Goal: Information Seeking & Learning: Check status

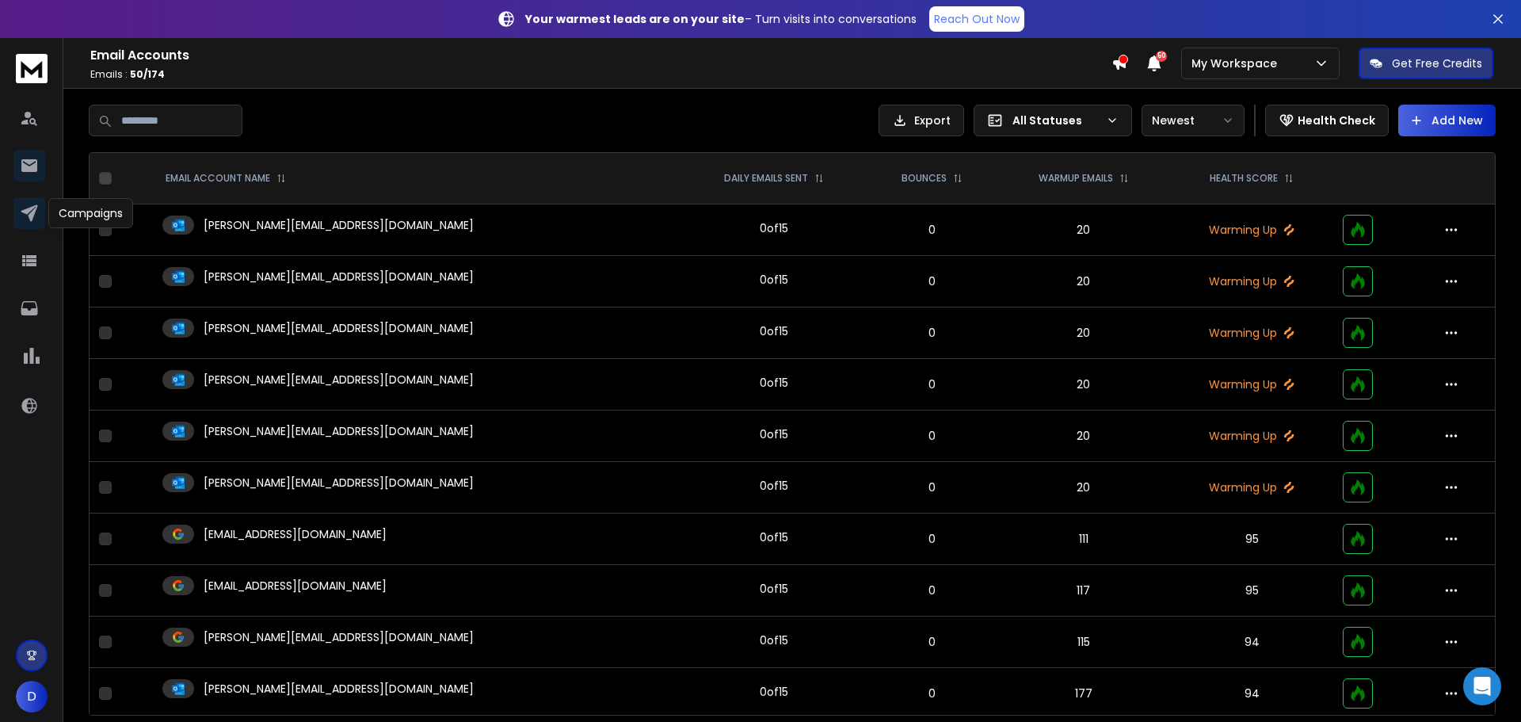
click at [37, 213] on icon at bounding box center [29, 213] width 19 height 19
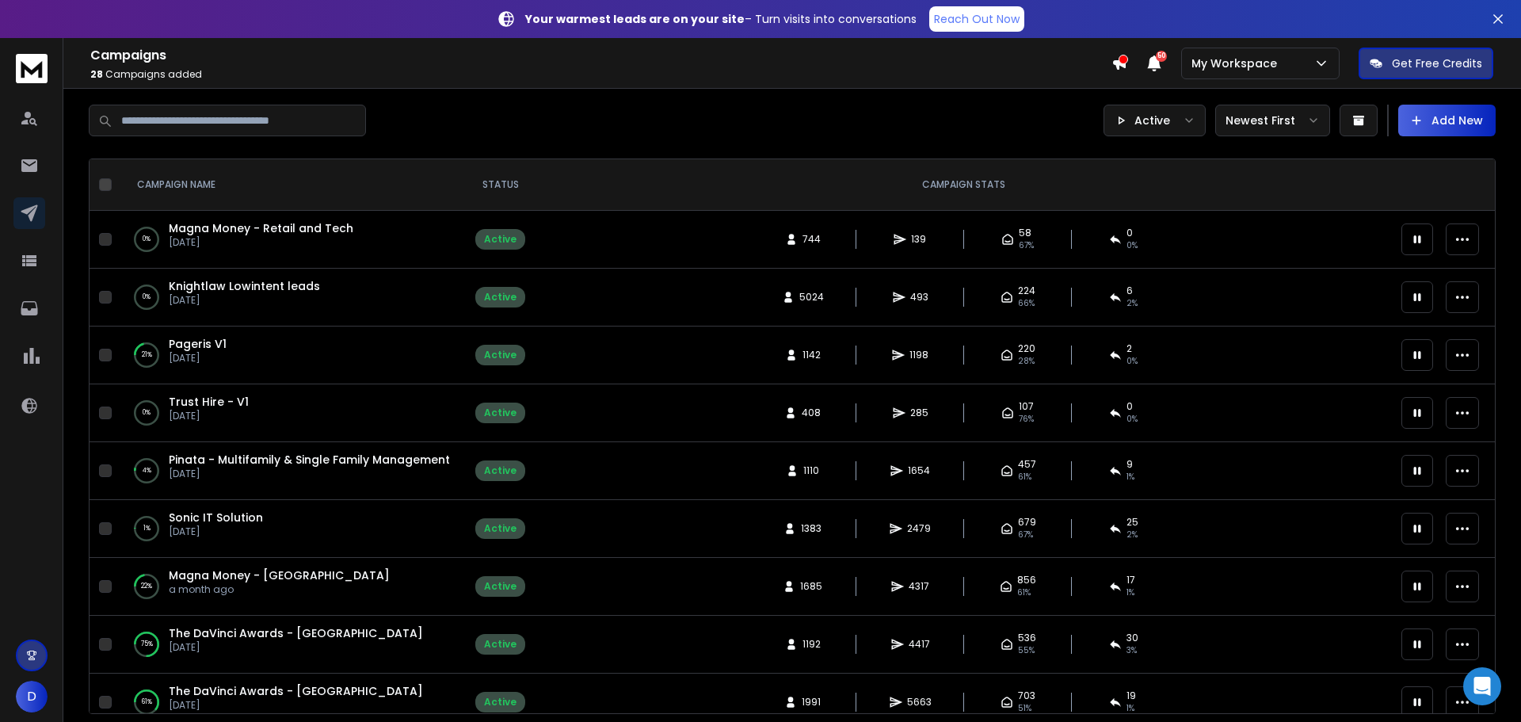
click at [197, 241] on p "[DATE]" at bounding box center [261, 242] width 185 height 13
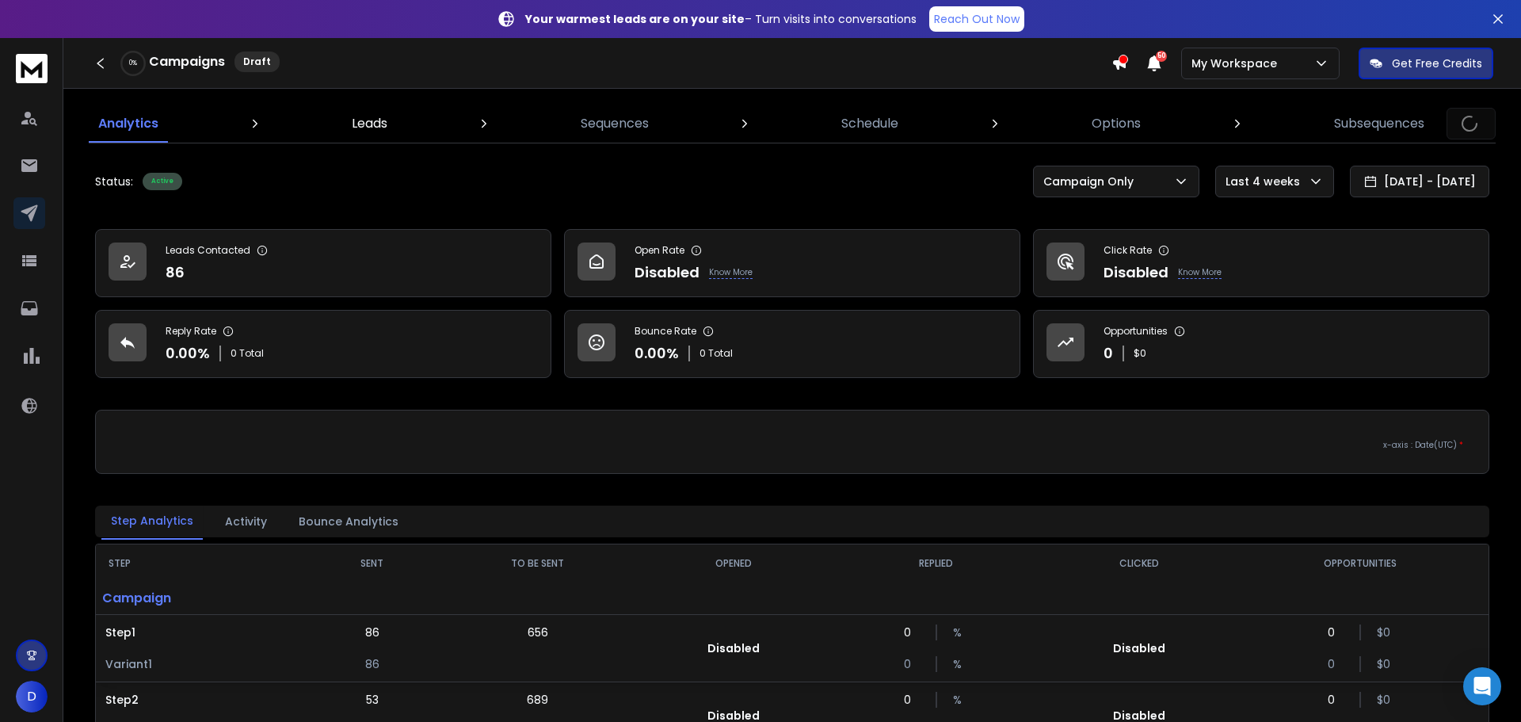
click at [376, 126] on p "Leads" at bounding box center [370, 123] width 36 height 19
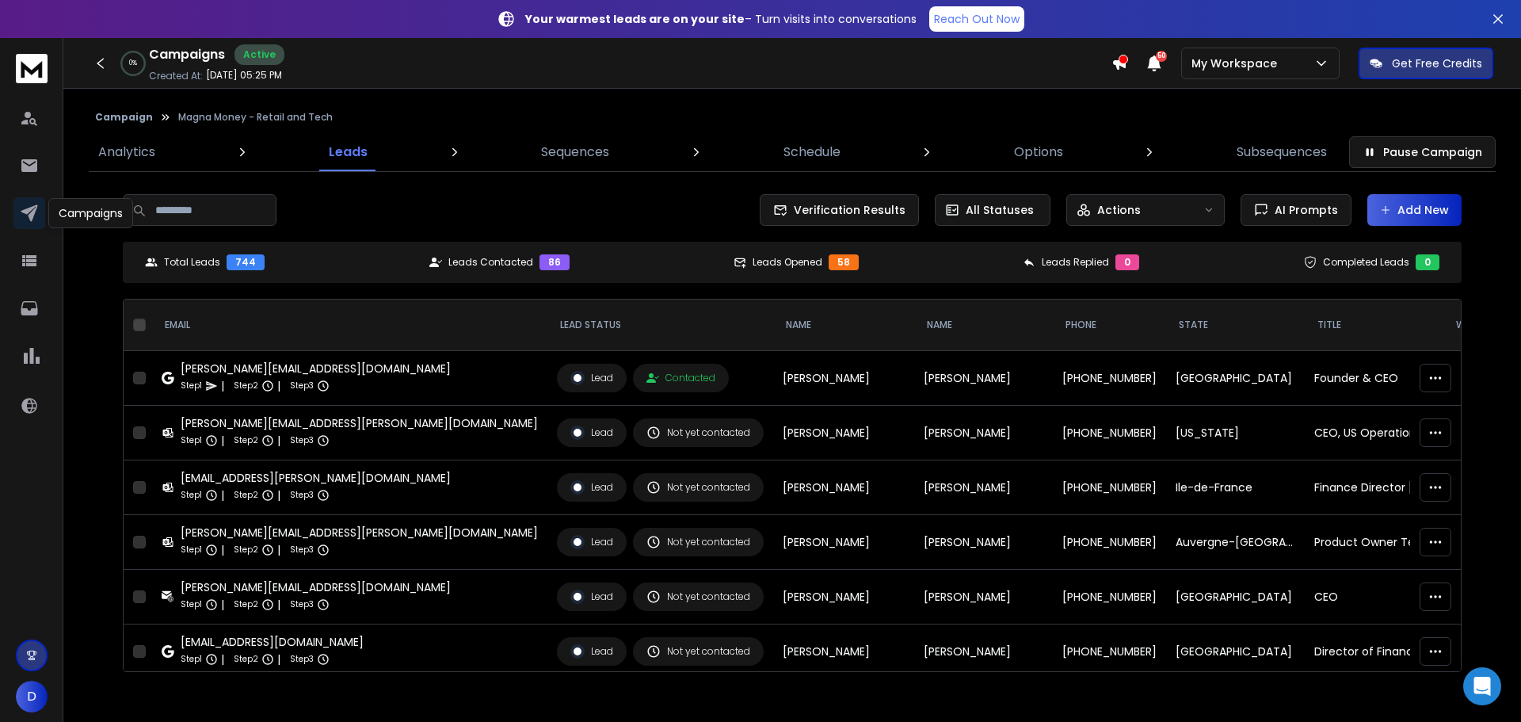
click at [38, 218] on icon at bounding box center [29, 213] width 19 height 19
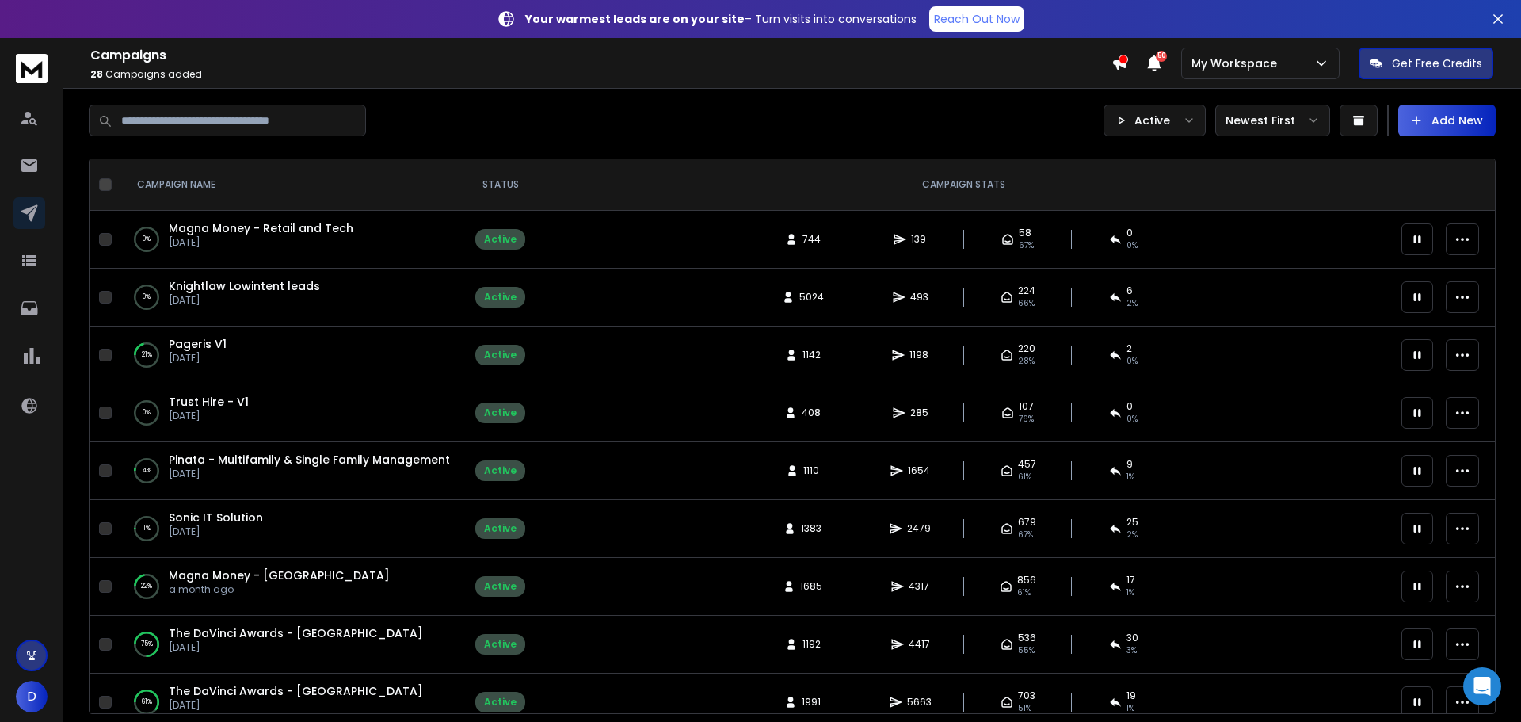
click at [279, 285] on span "Knightlaw Lowintent leads" at bounding box center [244, 286] width 151 height 16
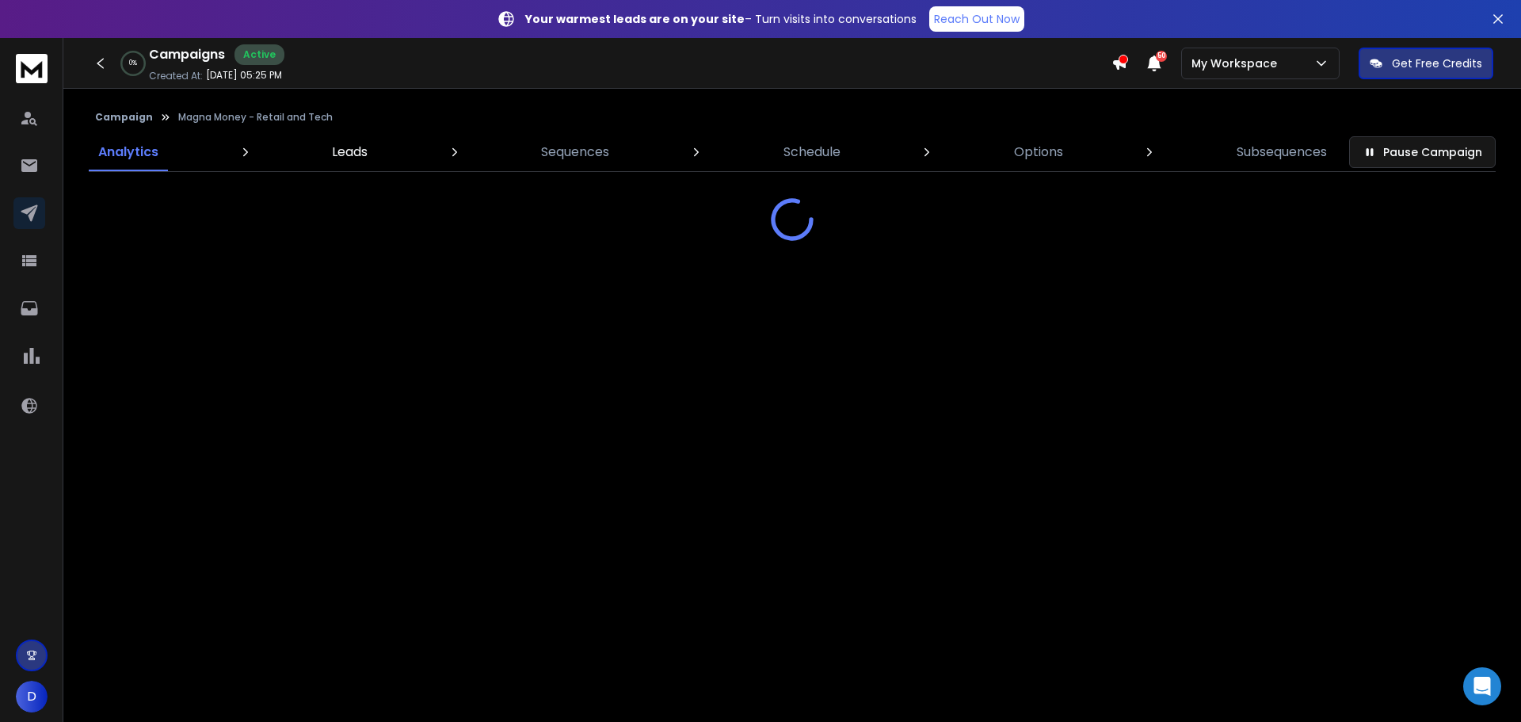
click at [362, 150] on p "Leads" at bounding box center [350, 152] width 36 height 19
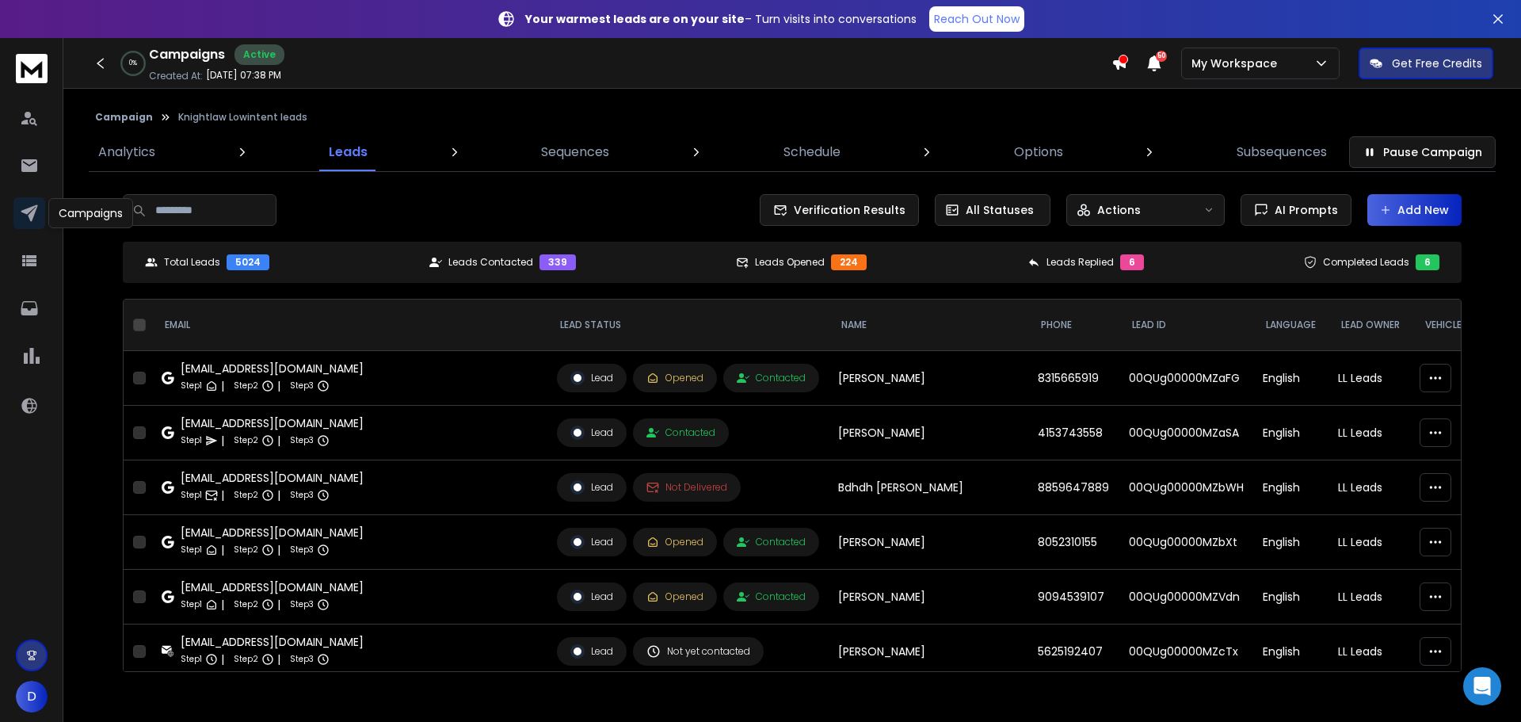
click at [35, 214] on icon at bounding box center [29, 213] width 19 height 19
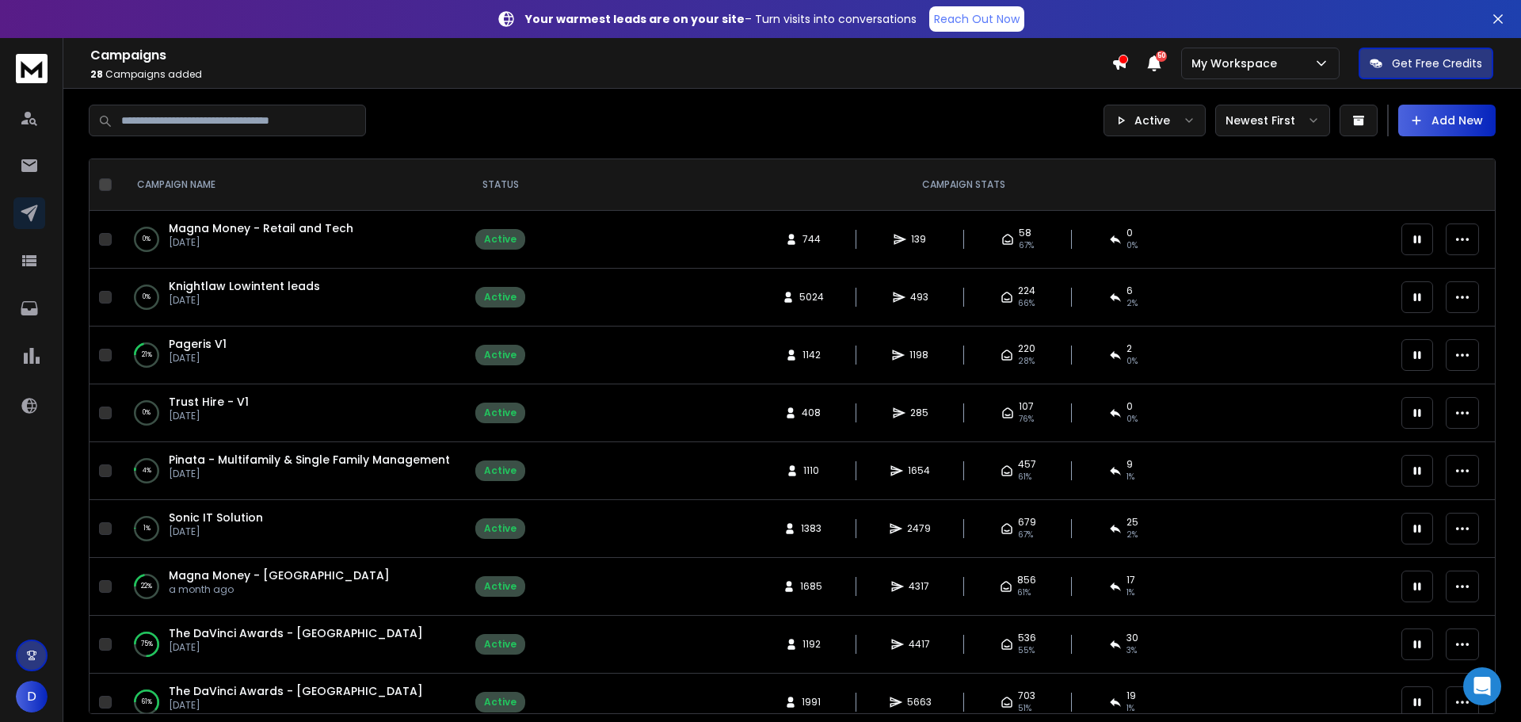
click at [211, 349] on span "Pageris V1" at bounding box center [198, 344] width 58 height 16
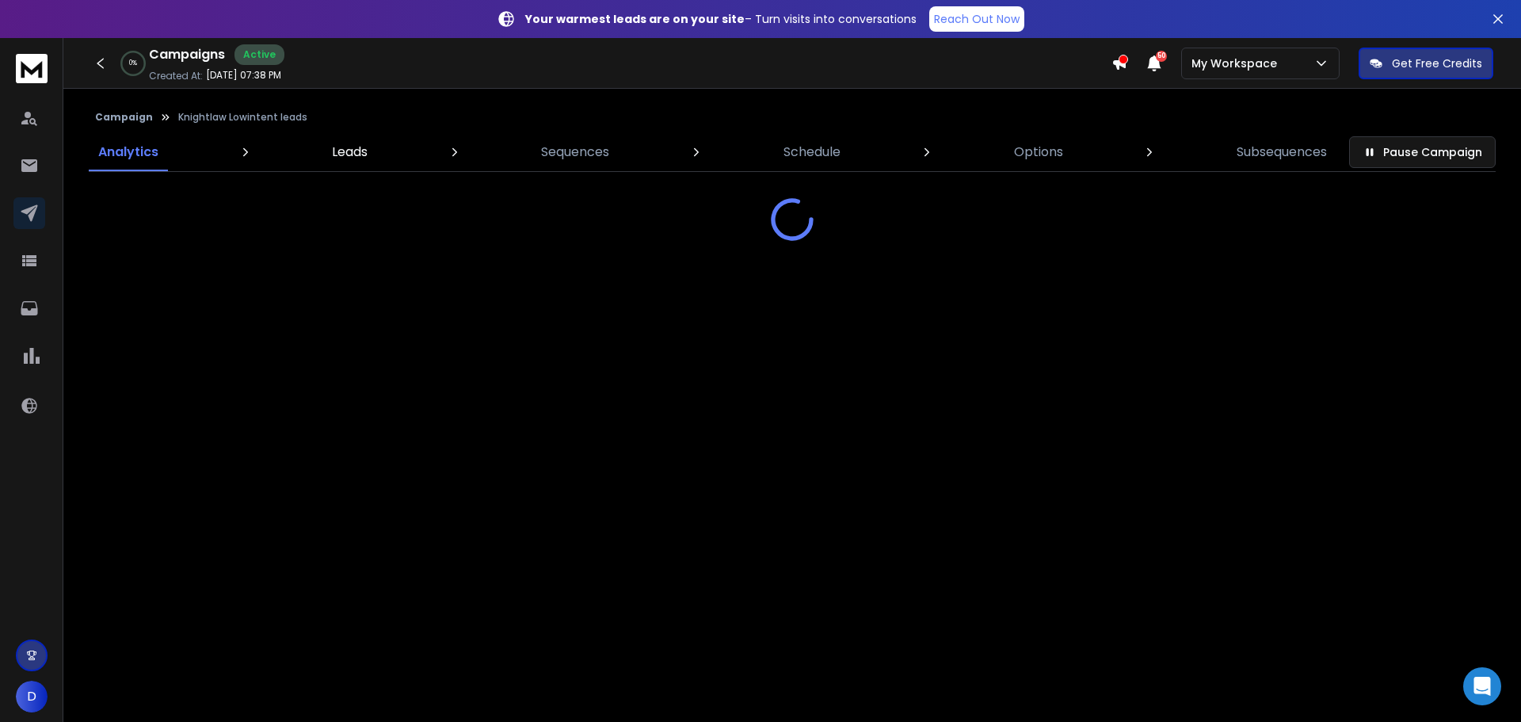
click at [341, 166] on link "Leads" at bounding box center [349, 152] width 55 height 38
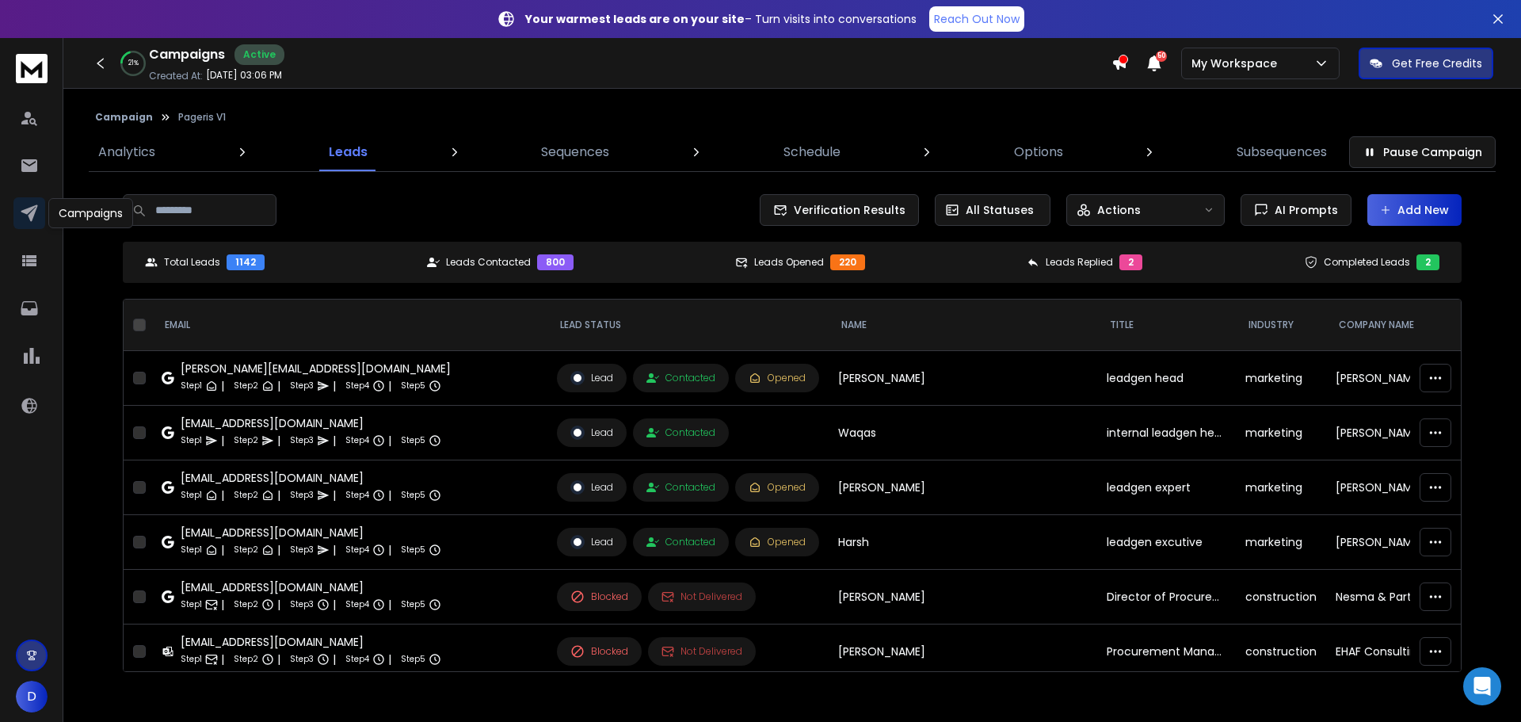
click at [36, 212] on icon at bounding box center [29, 213] width 19 height 19
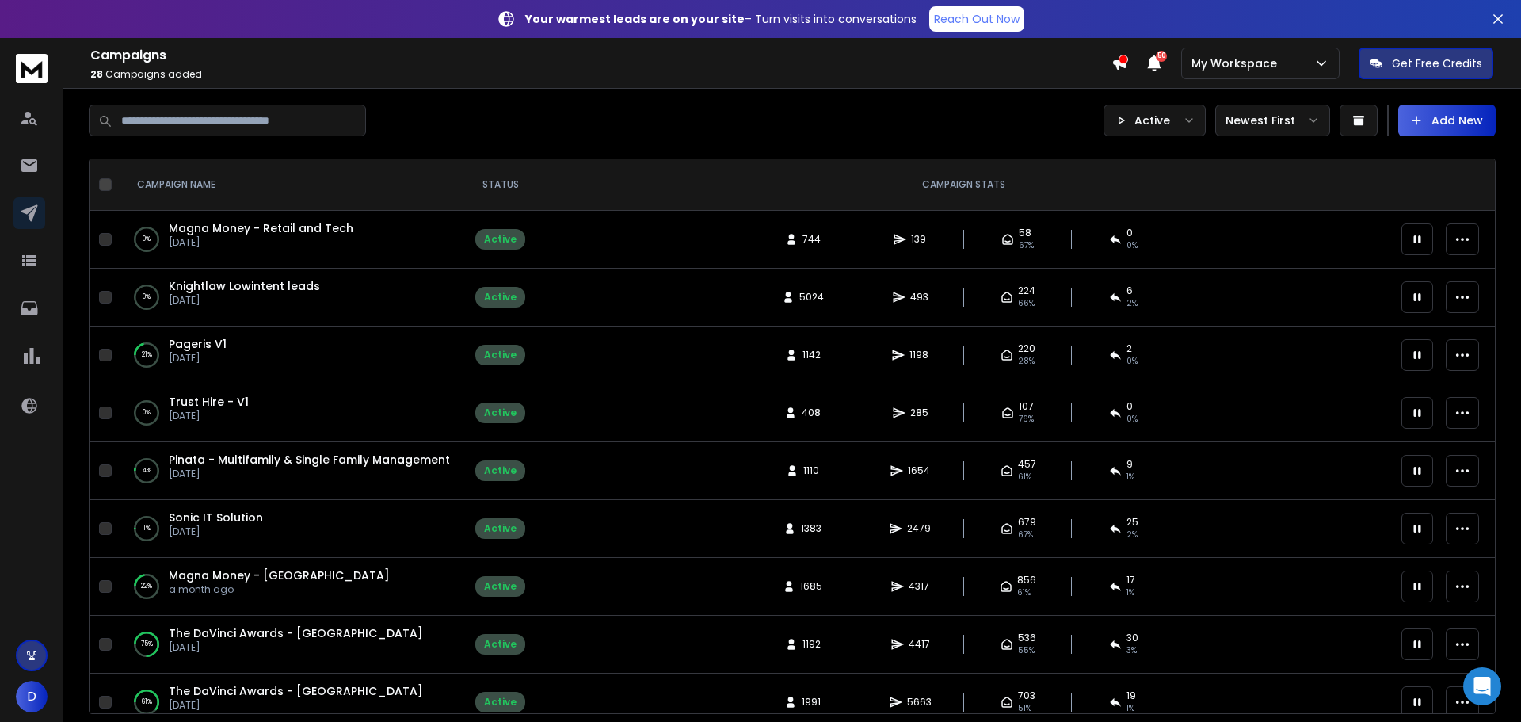
click at [227, 414] on p "[DATE]" at bounding box center [209, 415] width 80 height 13
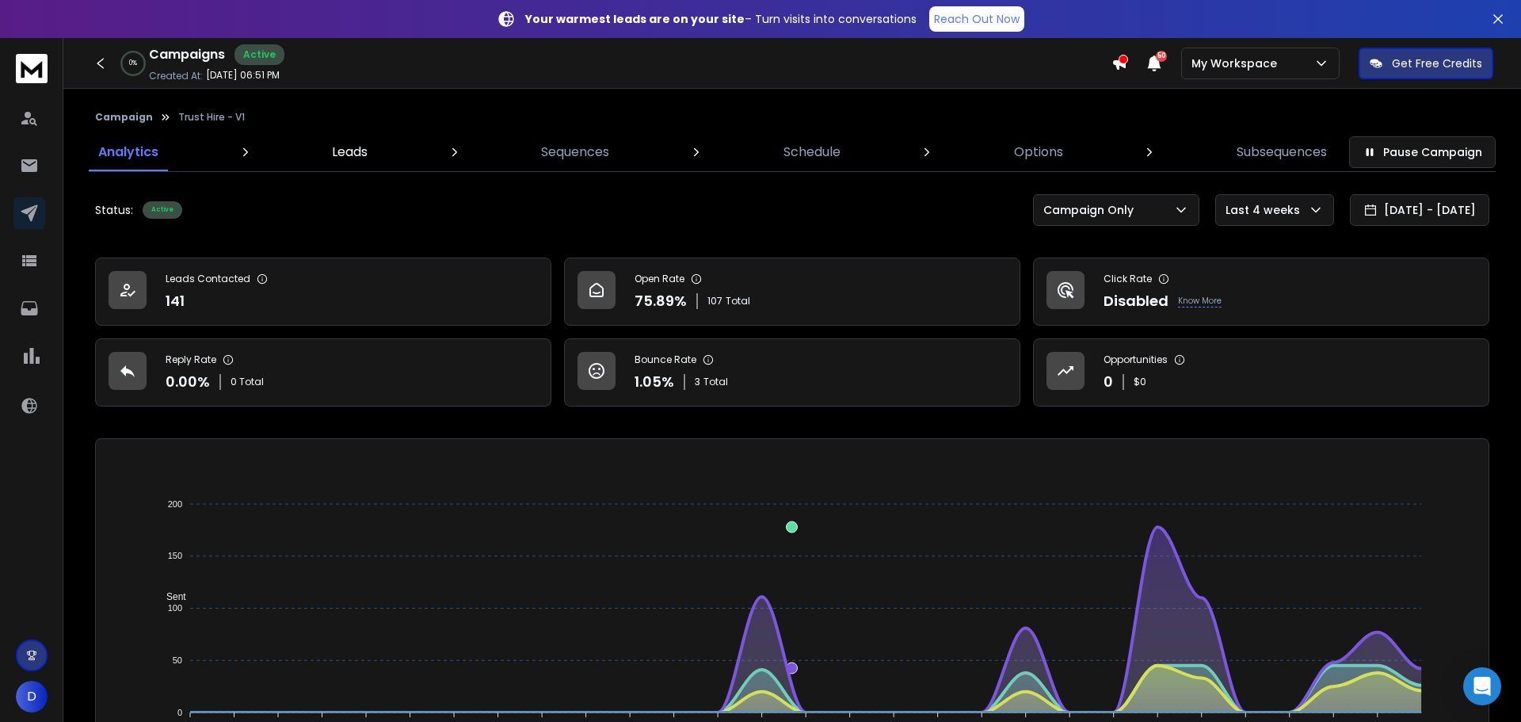
click at [348, 163] on link "Leads" at bounding box center [349, 152] width 55 height 38
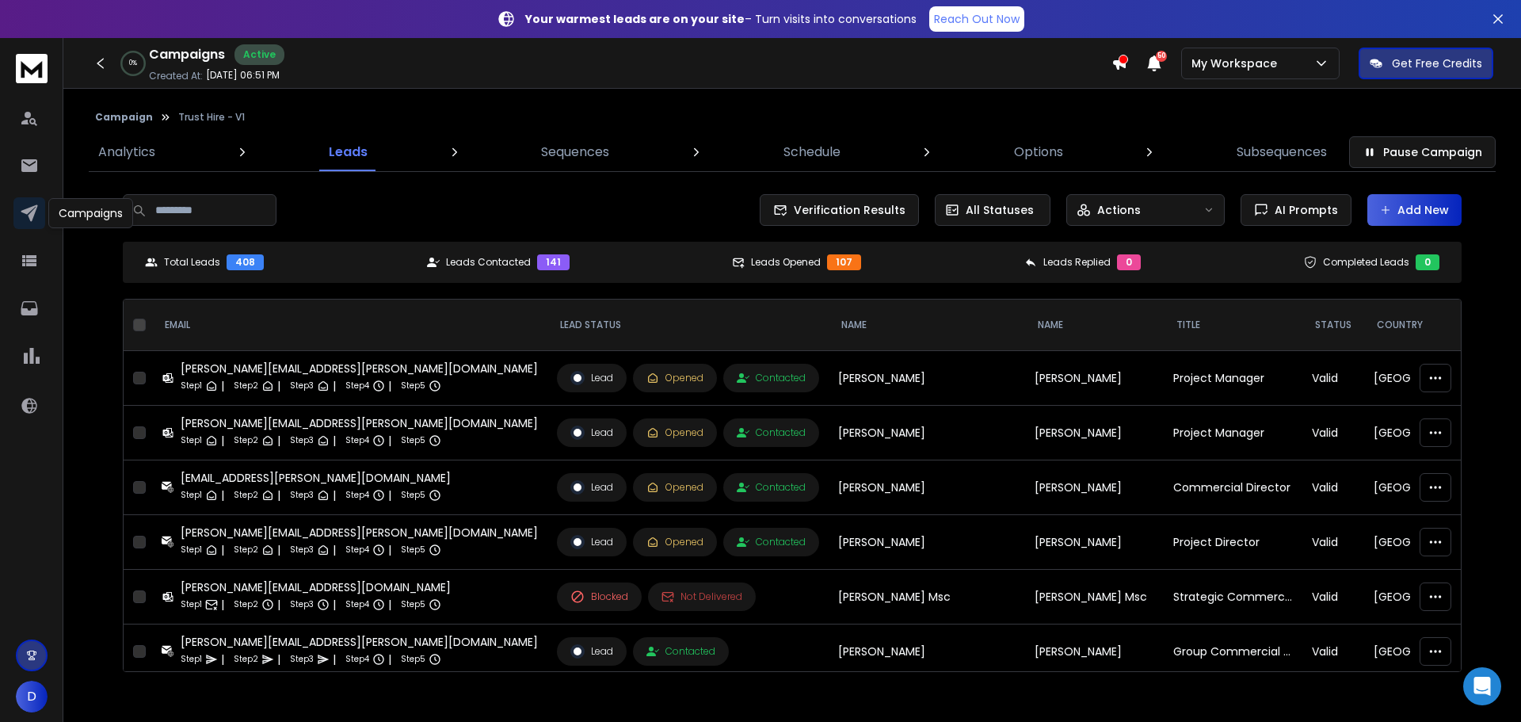
click at [33, 215] on icon at bounding box center [29, 212] width 17 height 17
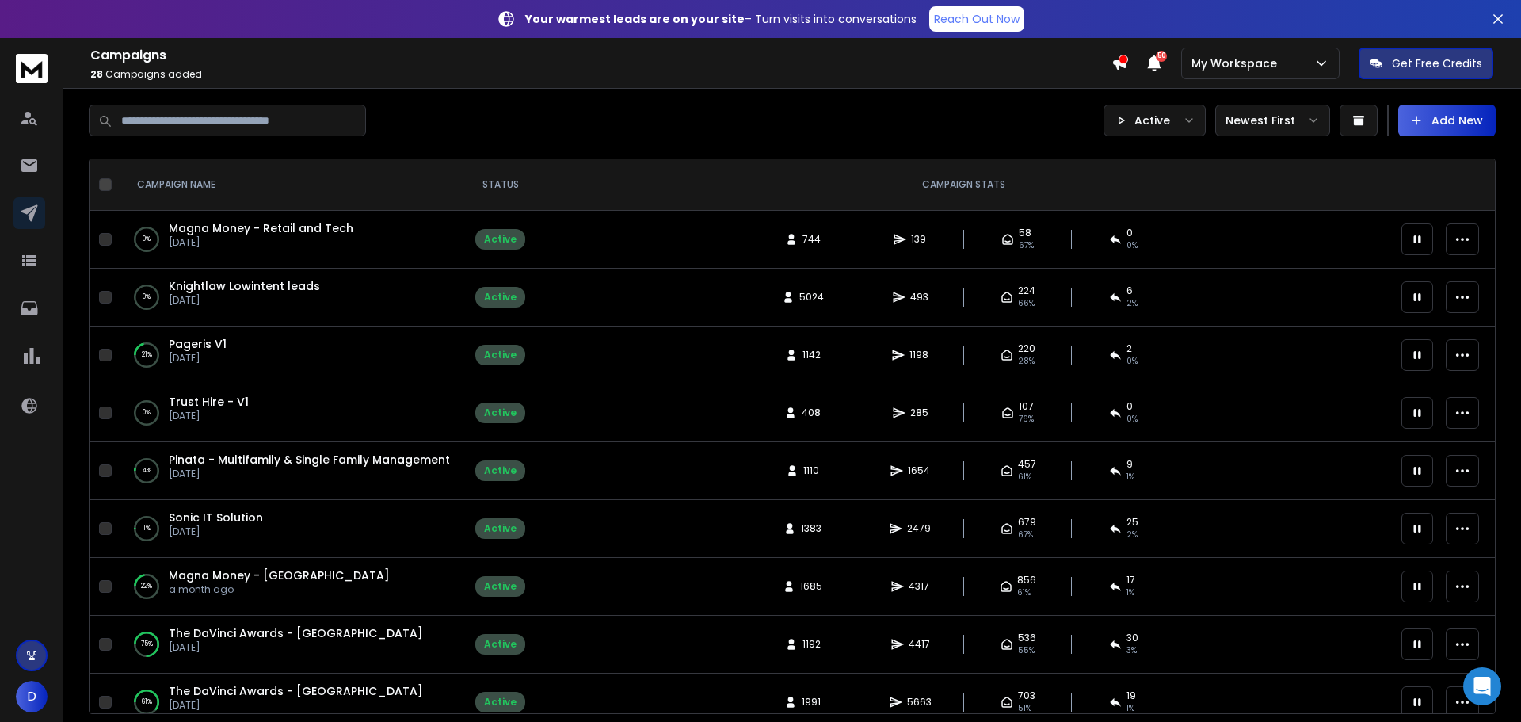
click at [309, 461] on span "Pinata - Multifamily & Single Family Management" at bounding box center [309, 459] width 281 height 16
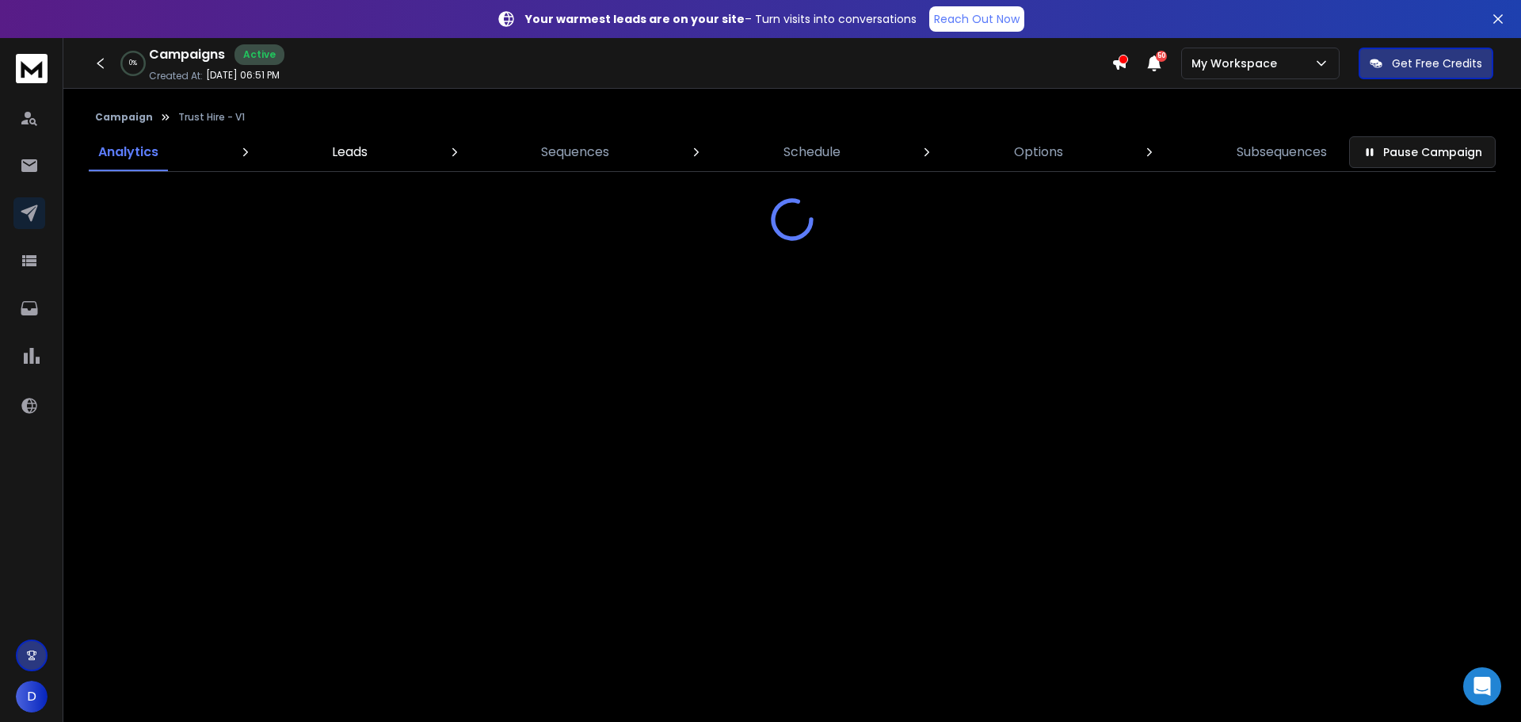
click at [356, 162] on link "Leads" at bounding box center [349, 152] width 55 height 38
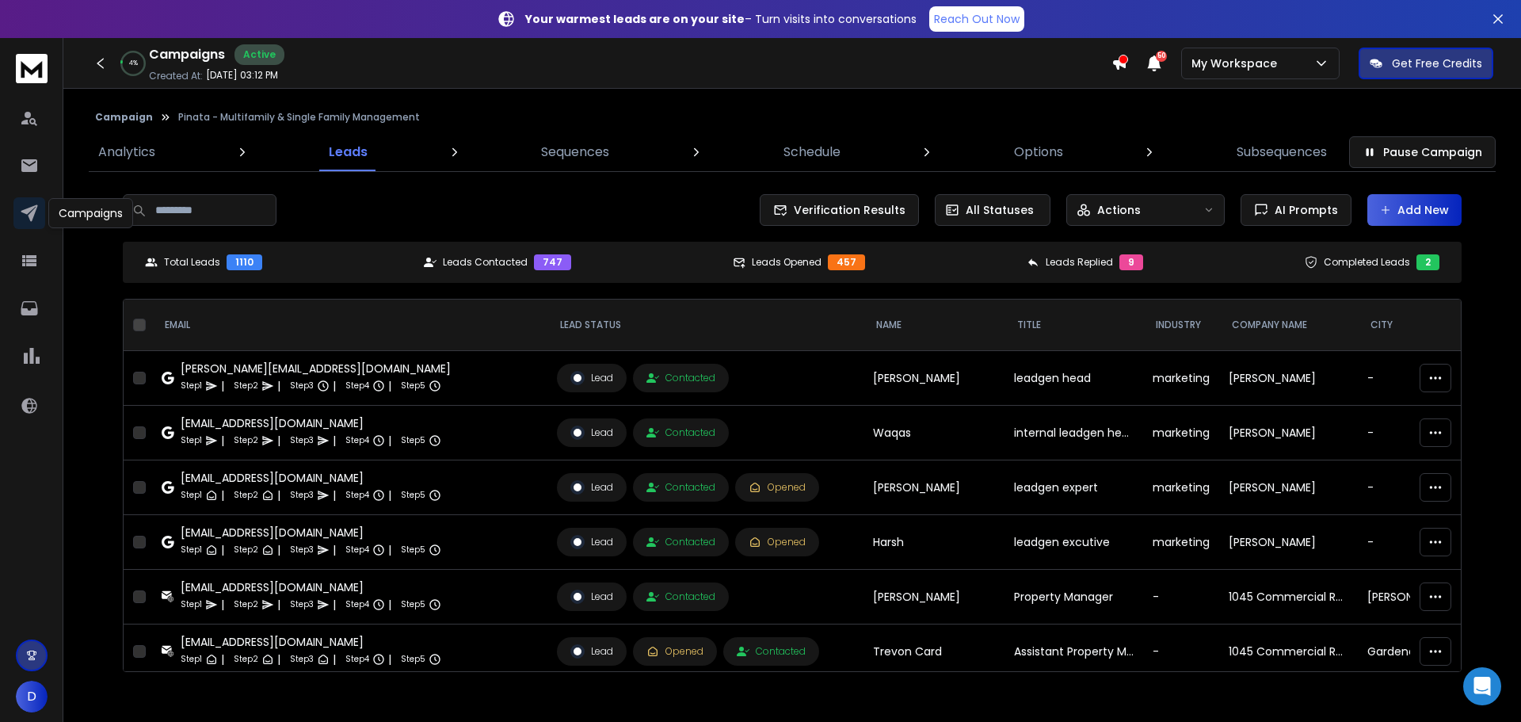
click at [34, 212] on icon at bounding box center [29, 212] width 17 height 17
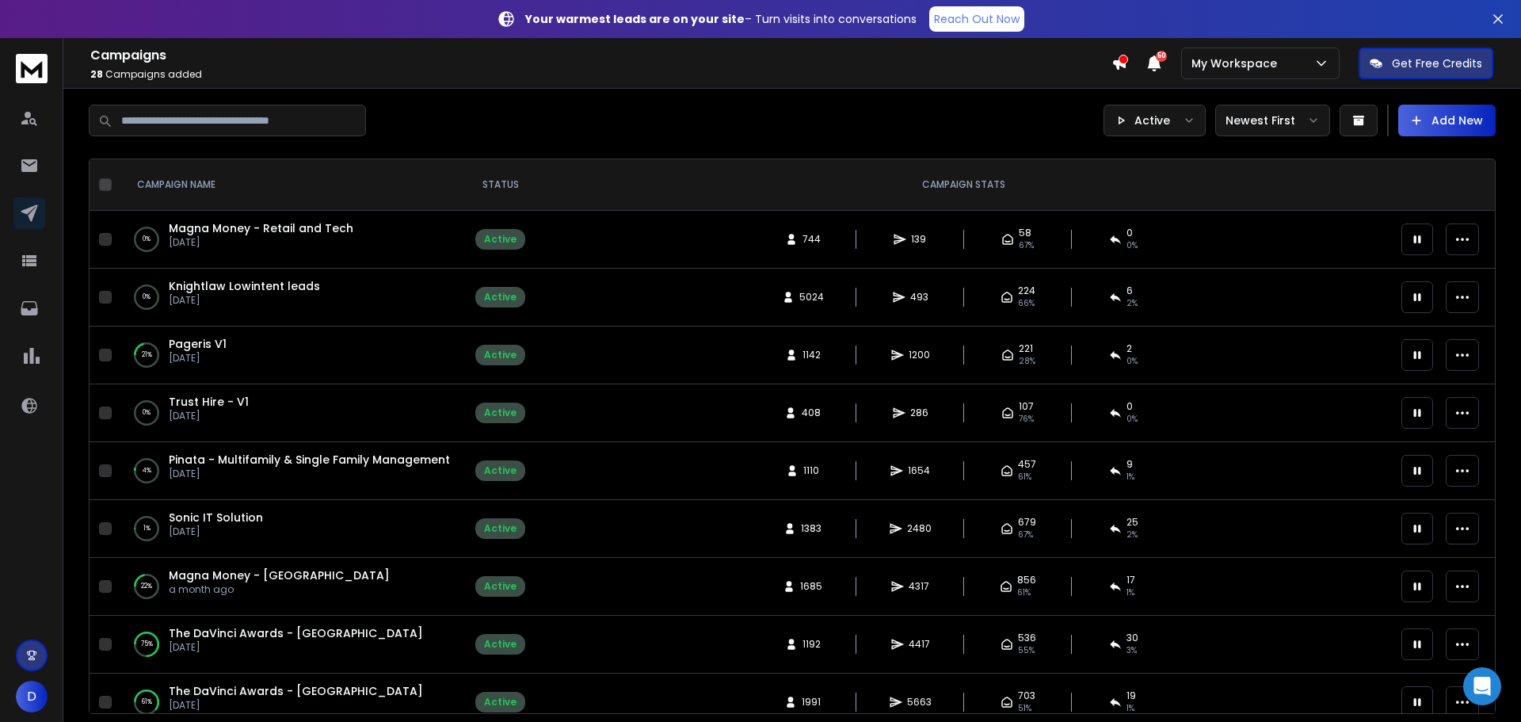
click at [240, 524] on span "Sonic IT Solution" at bounding box center [216, 517] width 94 height 16
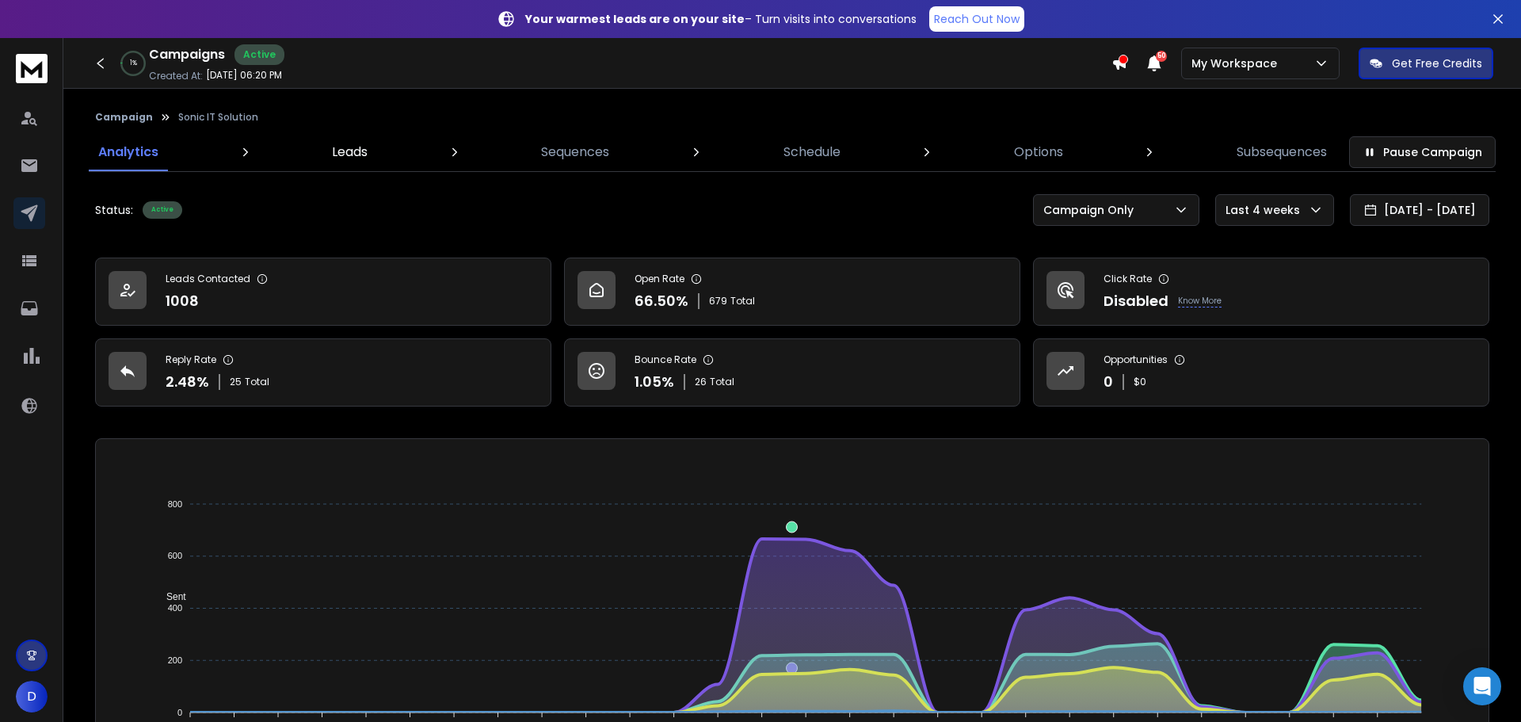
click at [355, 155] on p "Leads" at bounding box center [350, 152] width 36 height 19
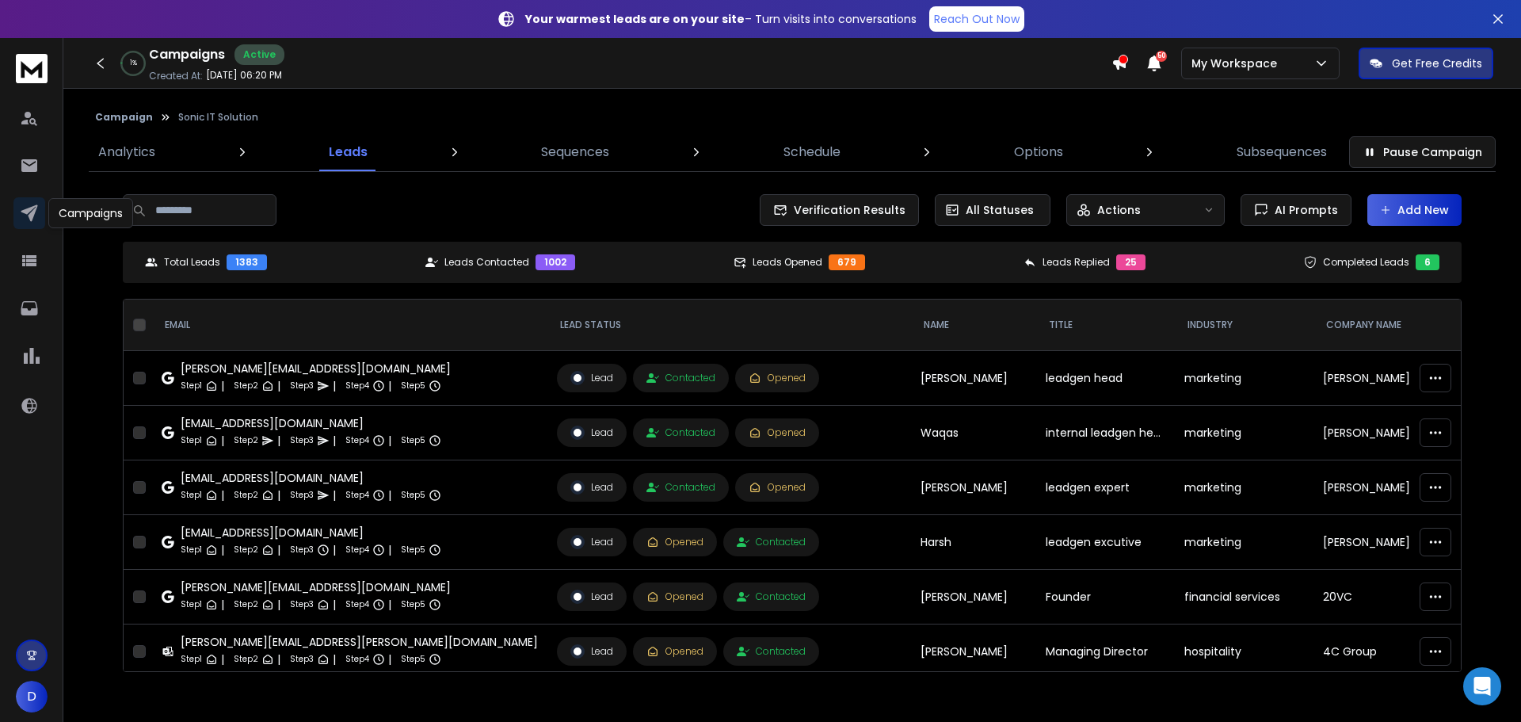
click at [22, 219] on icon at bounding box center [29, 213] width 19 height 19
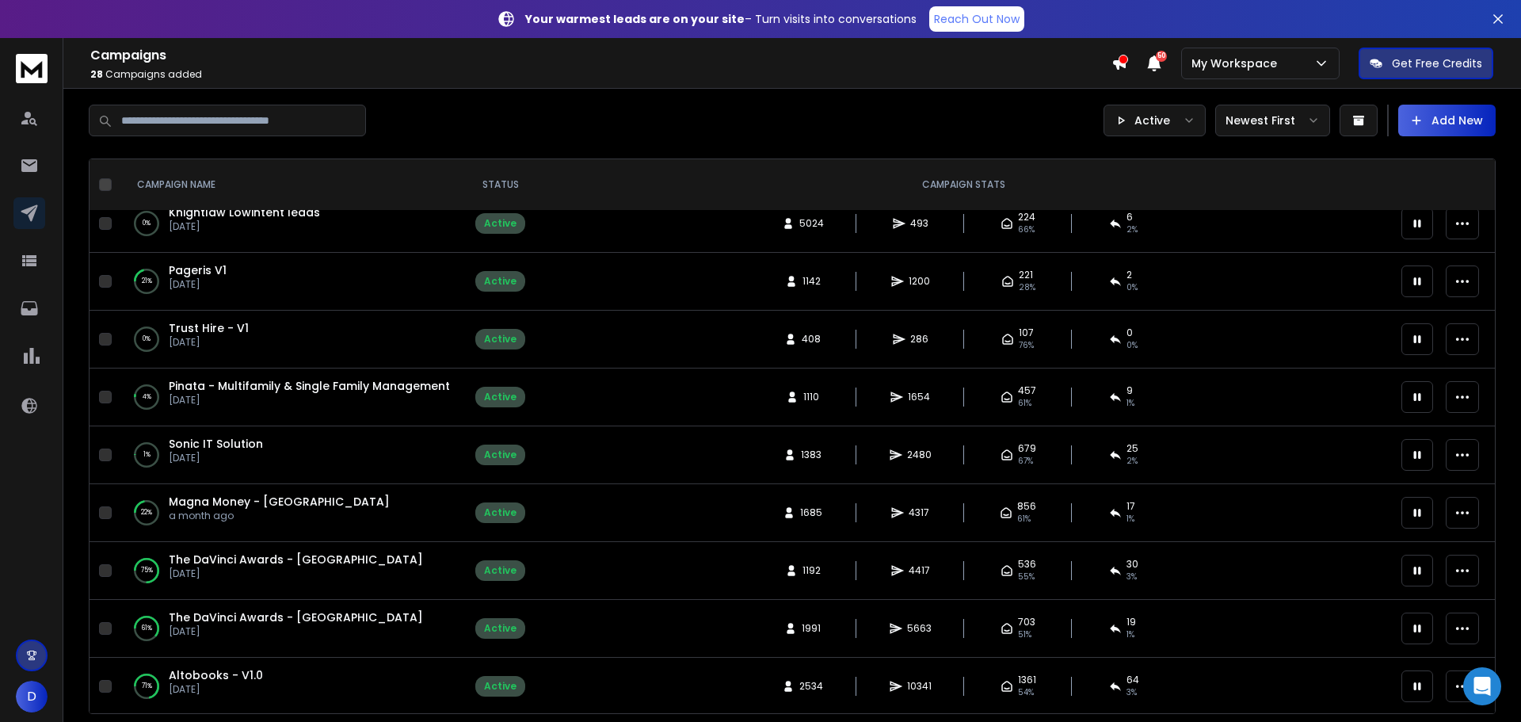
scroll to position [88, 0]
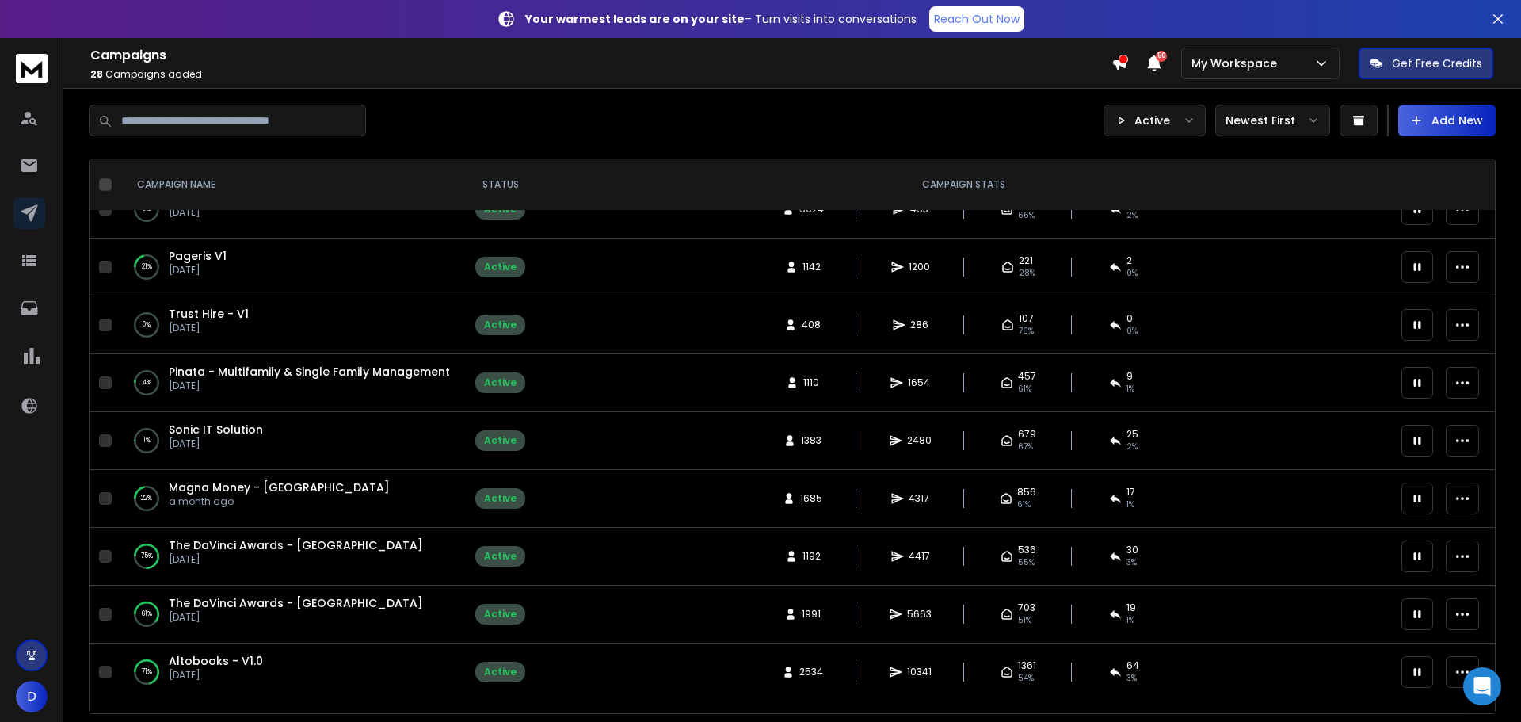
click at [253, 488] on span "Magna Money - [GEOGRAPHIC_DATA]" at bounding box center [279, 487] width 221 height 16
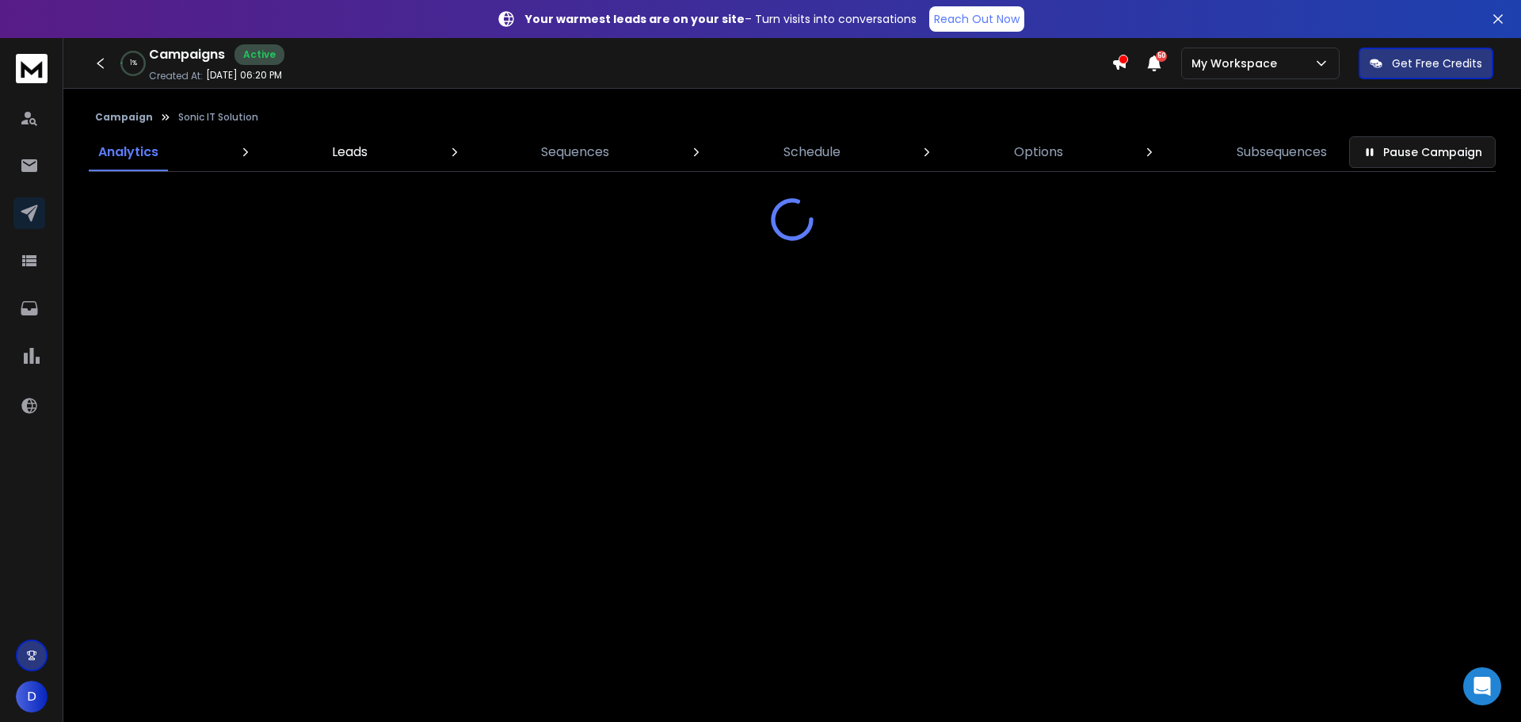
click at [356, 162] on link "Leads" at bounding box center [349, 152] width 55 height 38
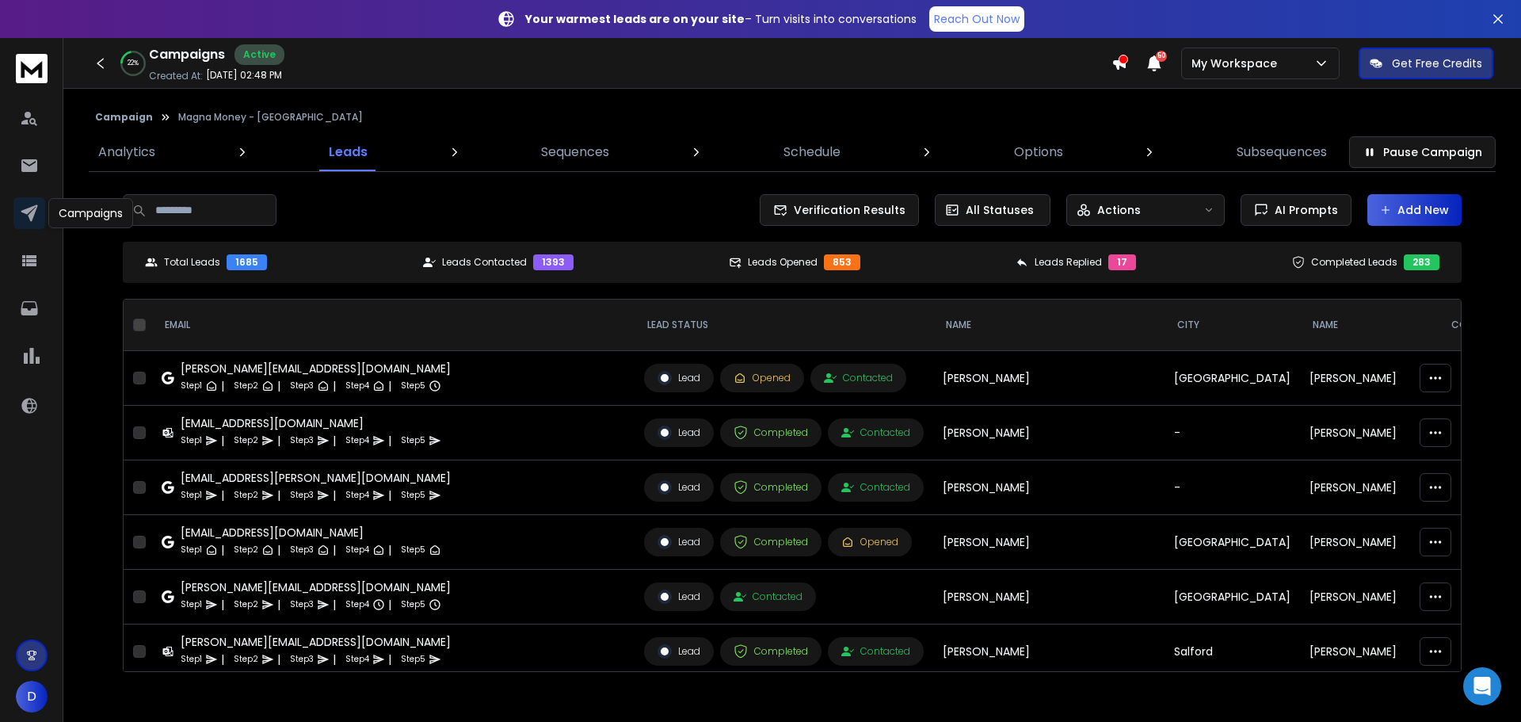
click at [35, 219] on icon at bounding box center [29, 213] width 19 height 19
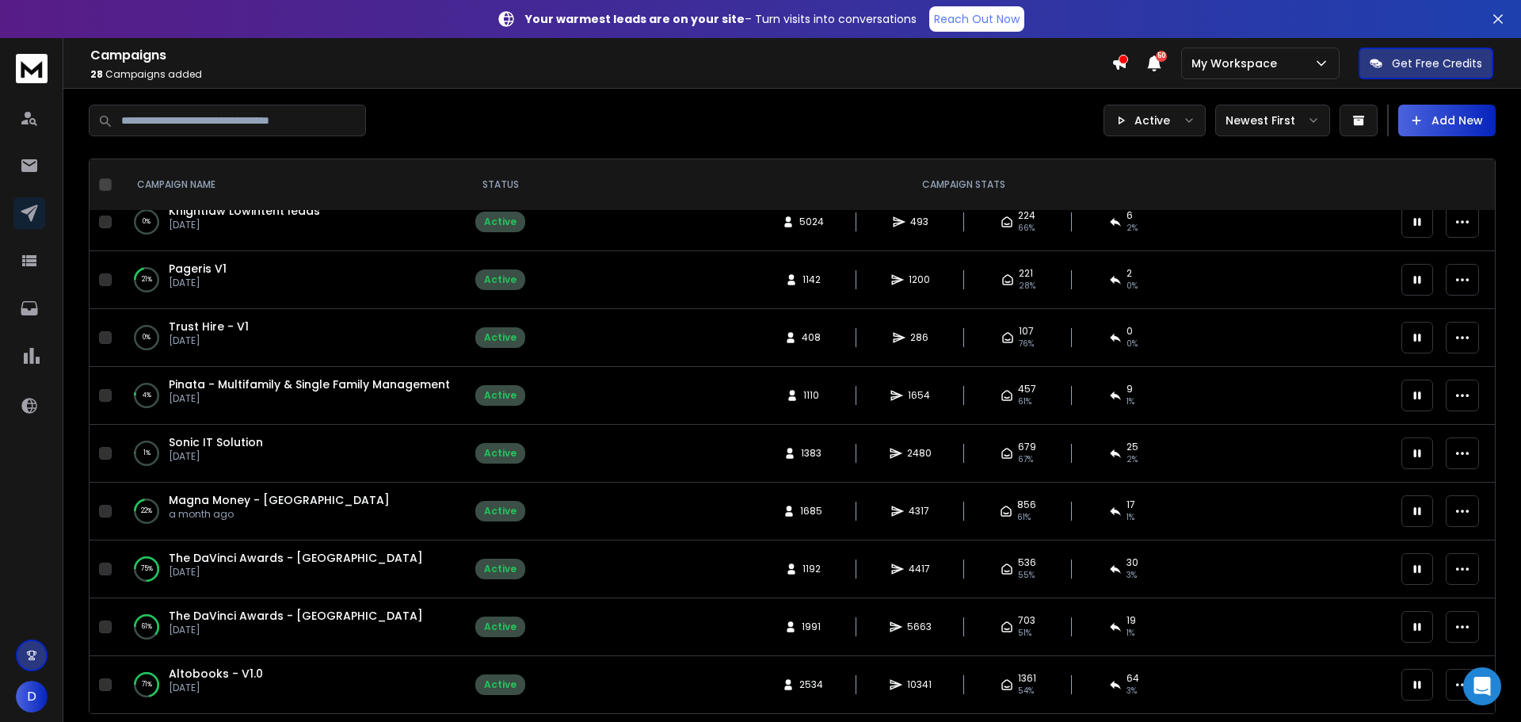
scroll to position [88, 0]
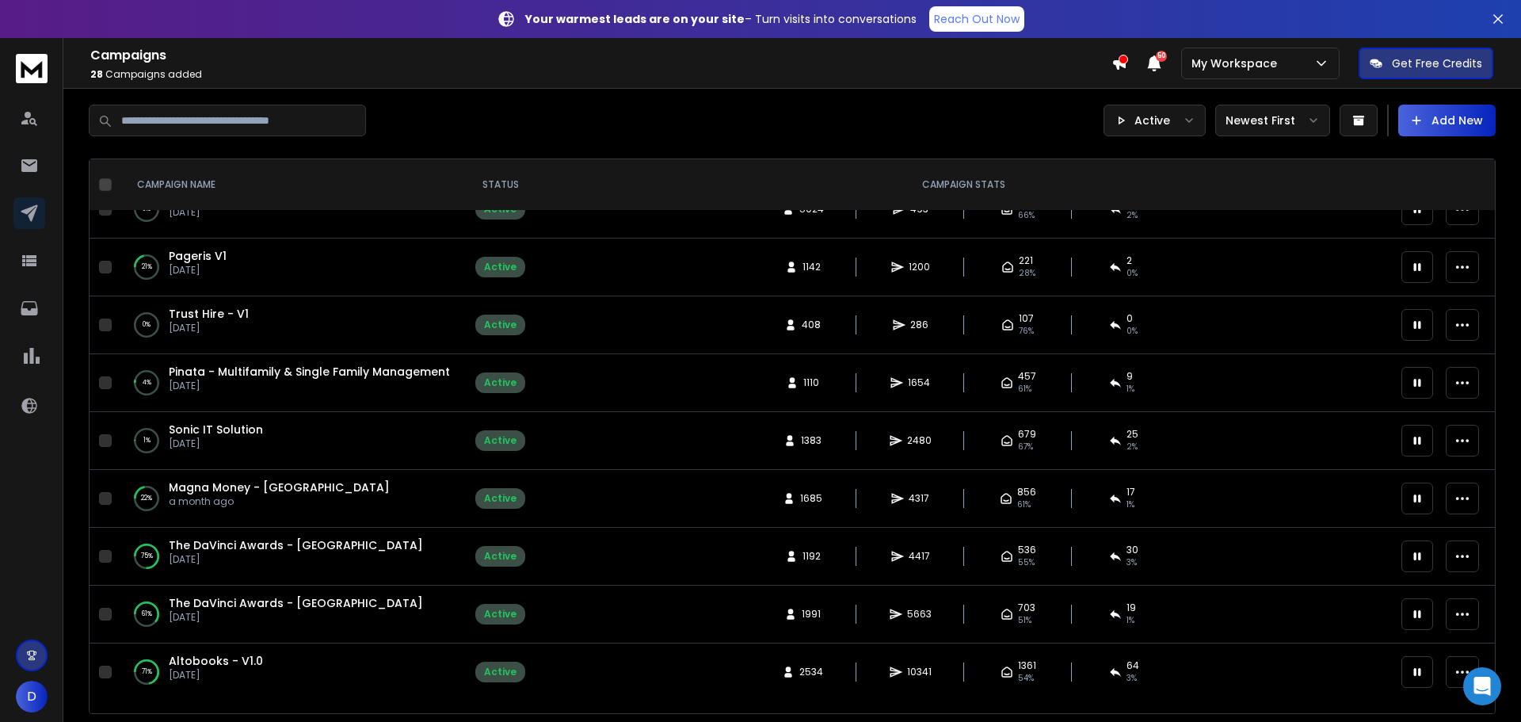
click at [275, 561] on p "[DATE]" at bounding box center [296, 559] width 254 height 13
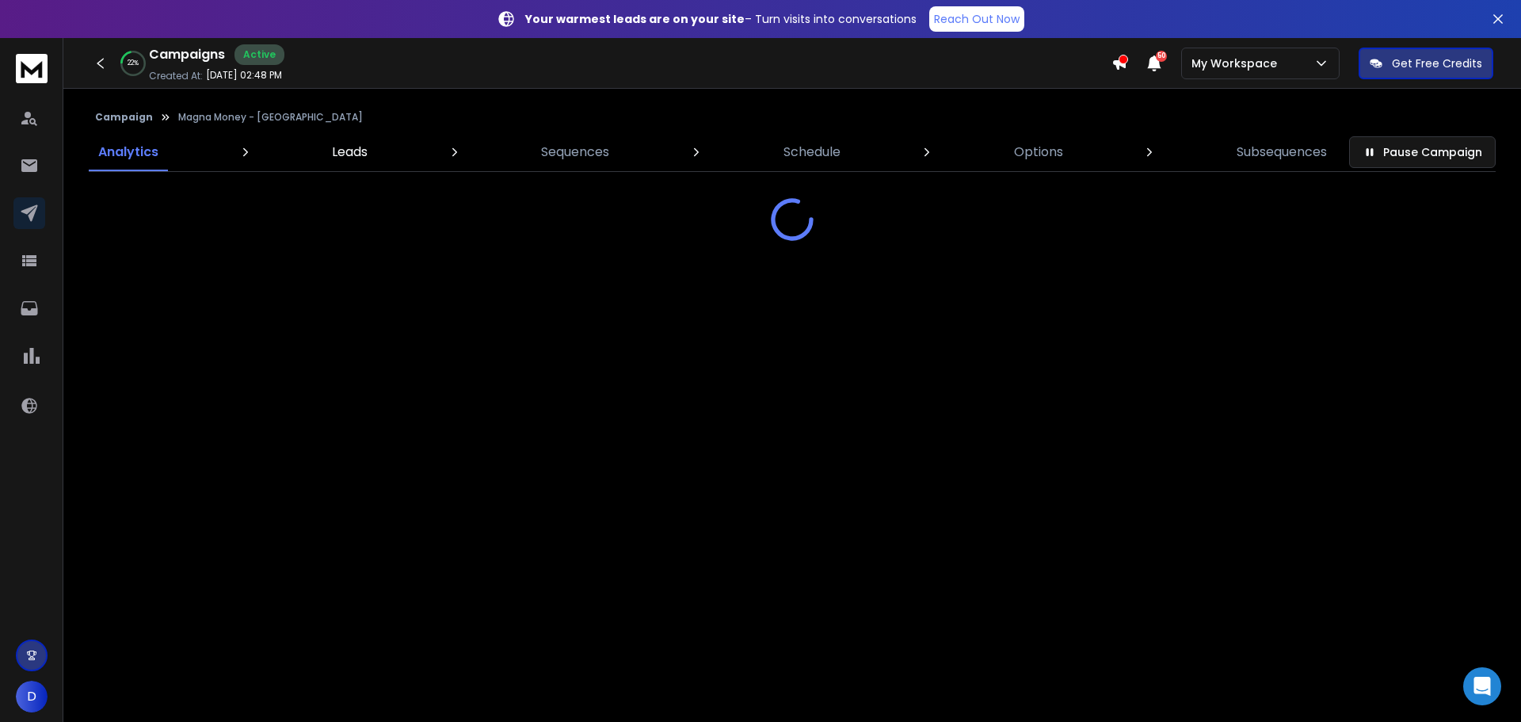
click at [345, 153] on p "Leads" at bounding box center [350, 152] width 36 height 19
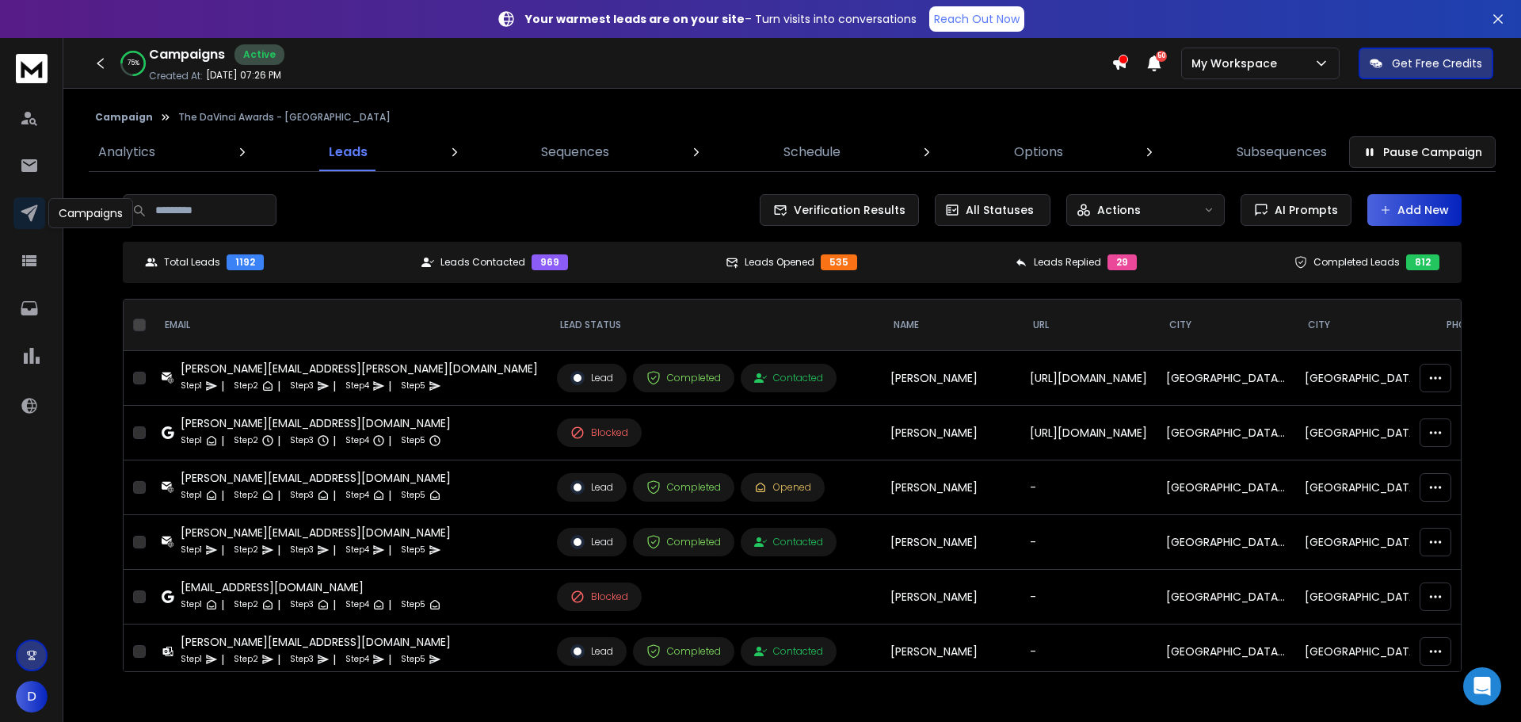
click at [32, 207] on icon at bounding box center [29, 212] width 17 height 17
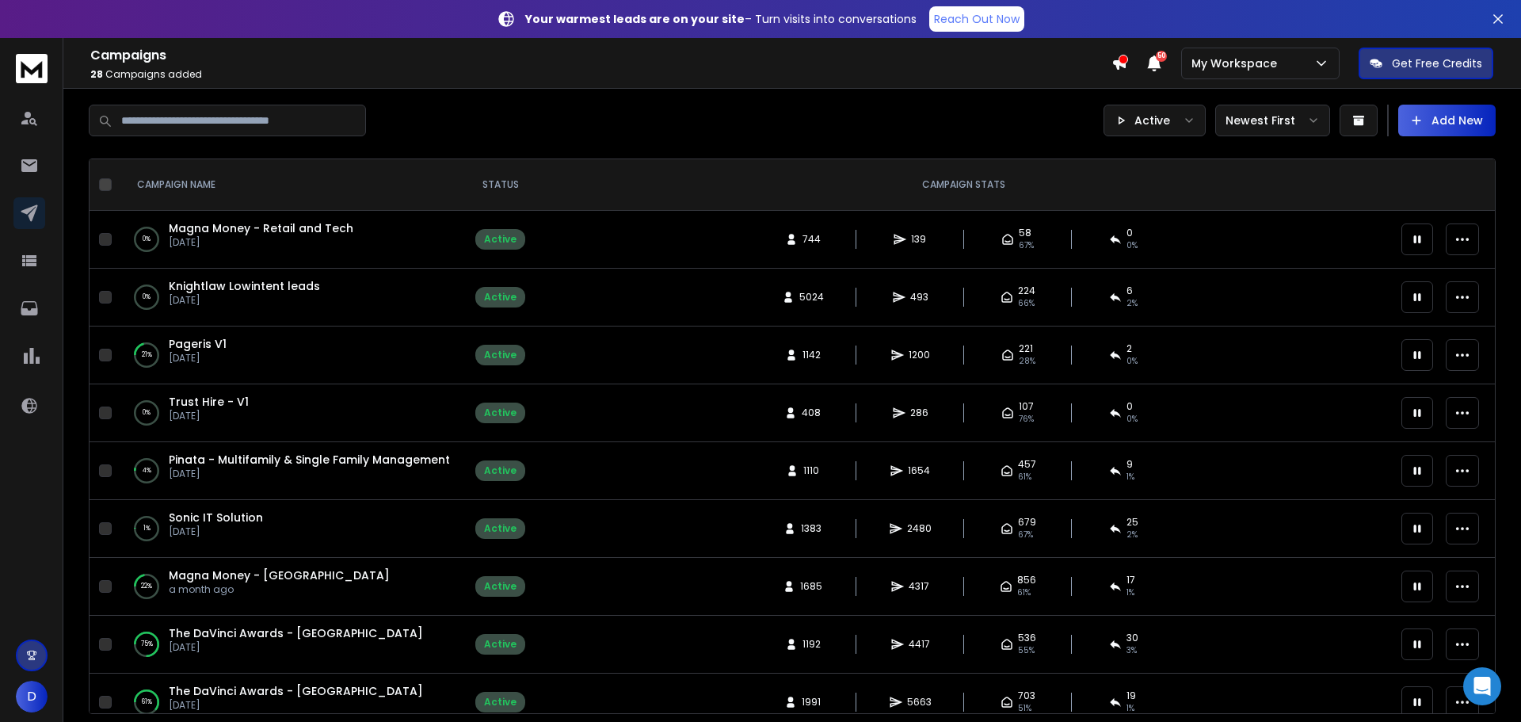
click at [307, 694] on span "The DaVinci Awards - [GEOGRAPHIC_DATA]" at bounding box center [296, 691] width 254 height 16
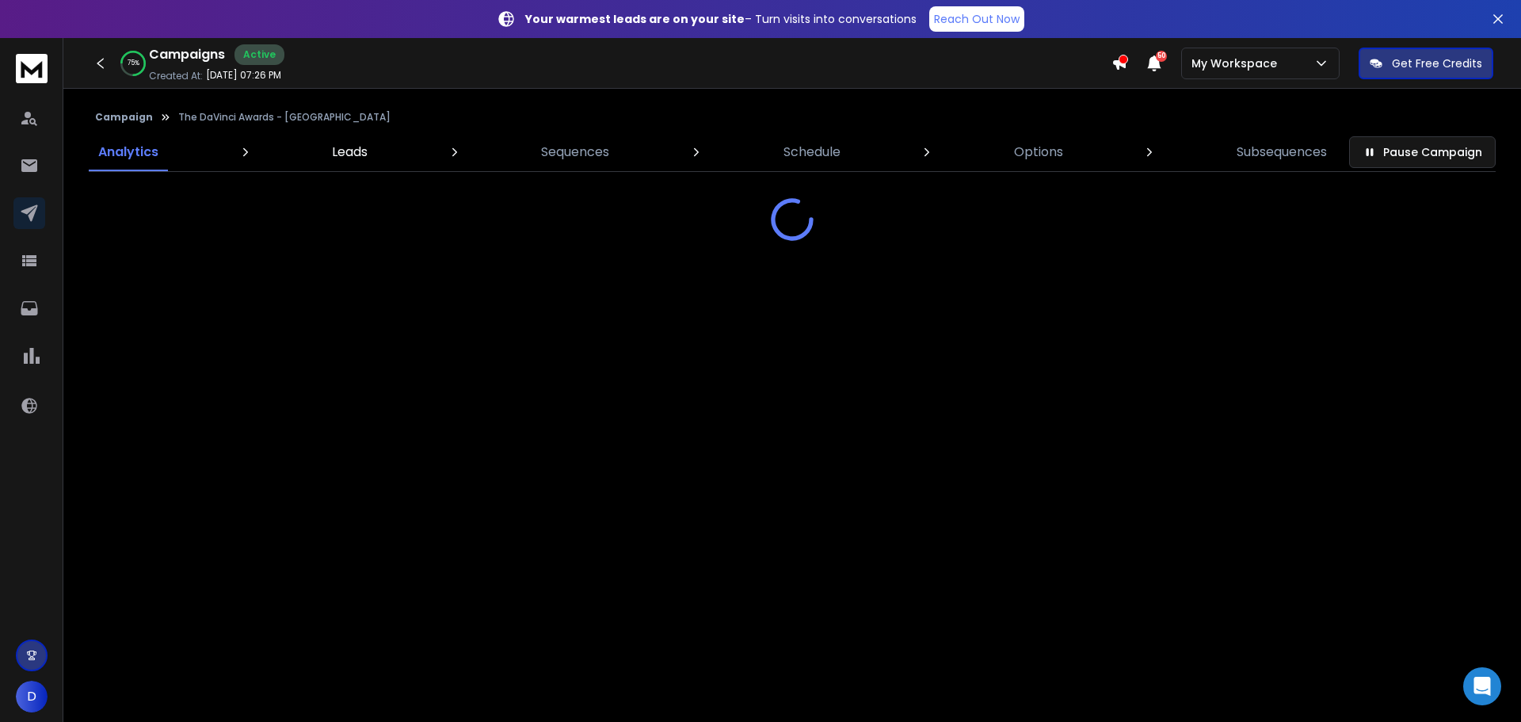
click at [352, 148] on p "Leads" at bounding box center [350, 152] width 36 height 19
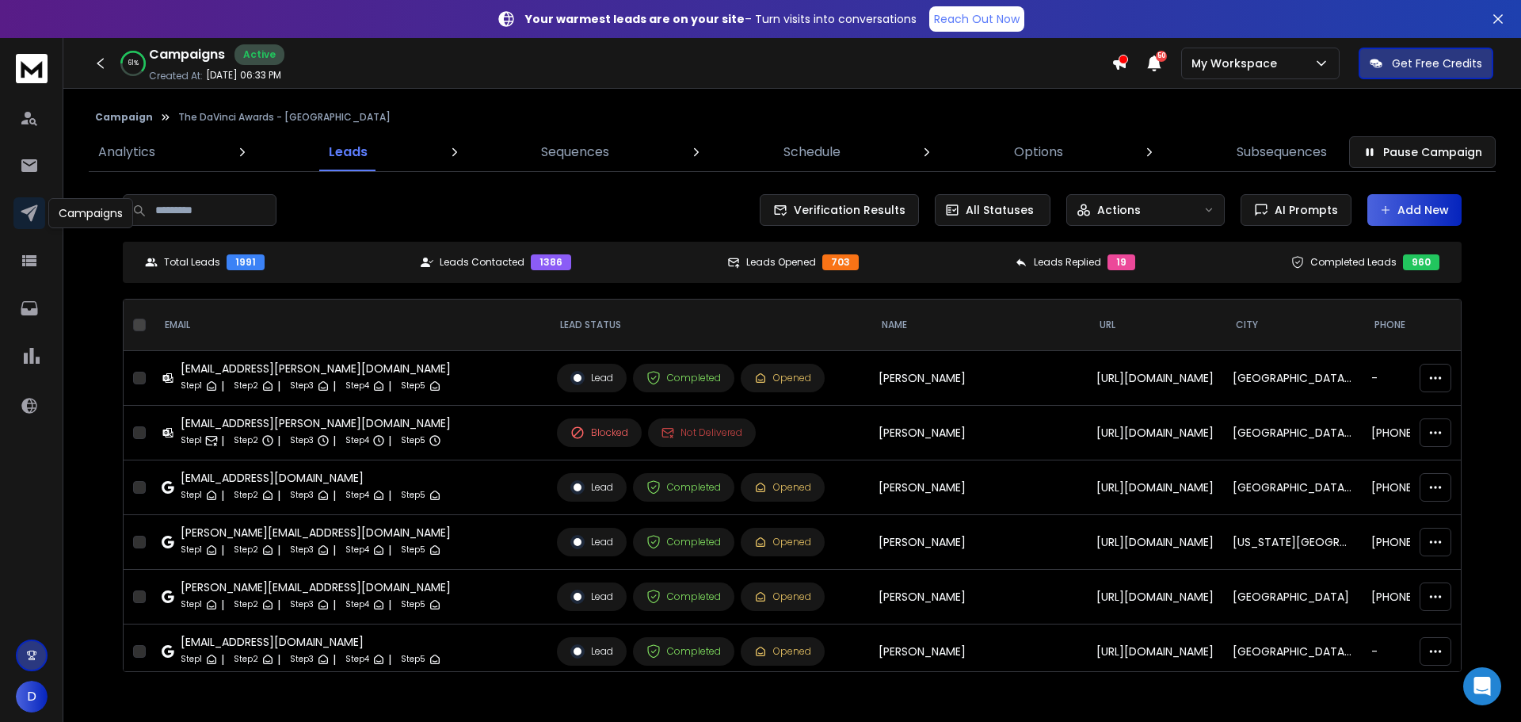
click at [31, 219] on icon at bounding box center [29, 212] width 17 height 17
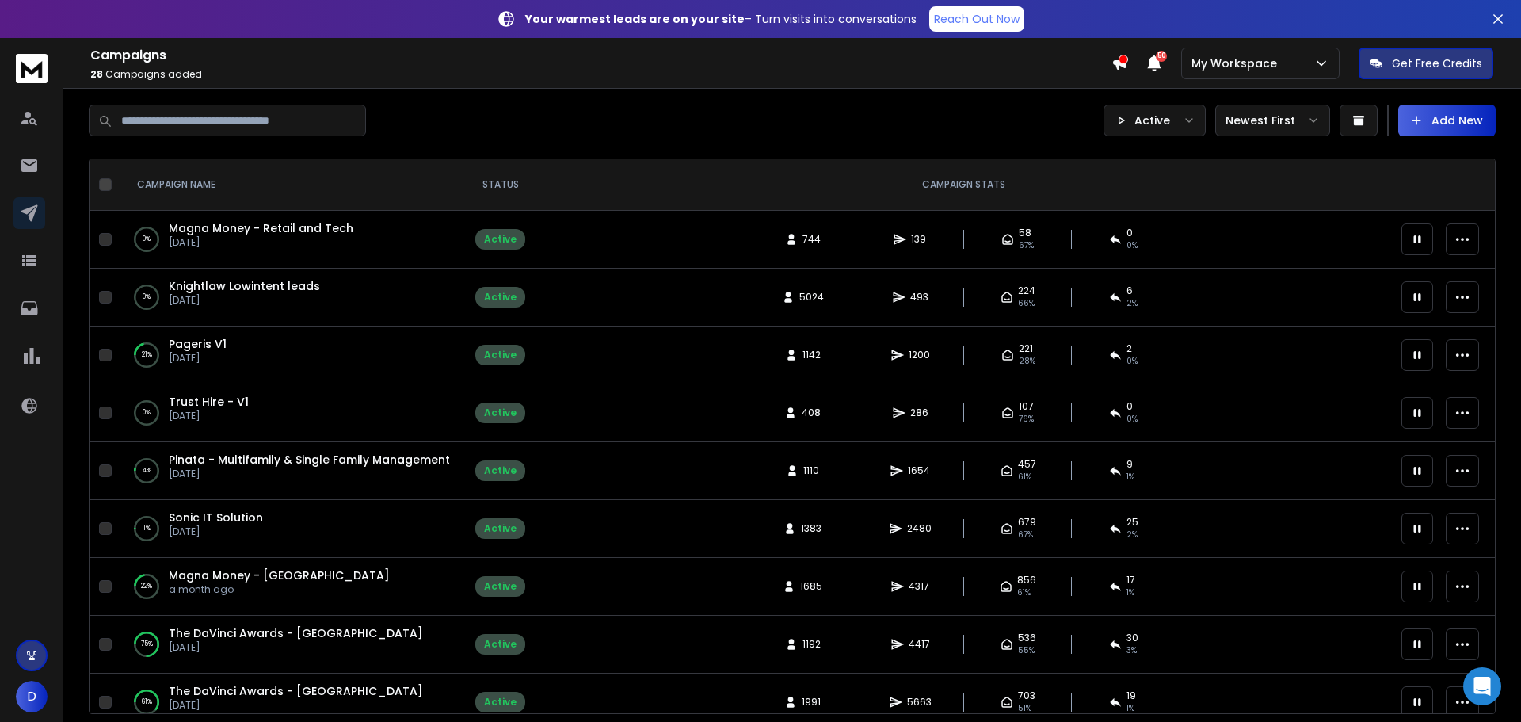
scroll to position [88, 0]
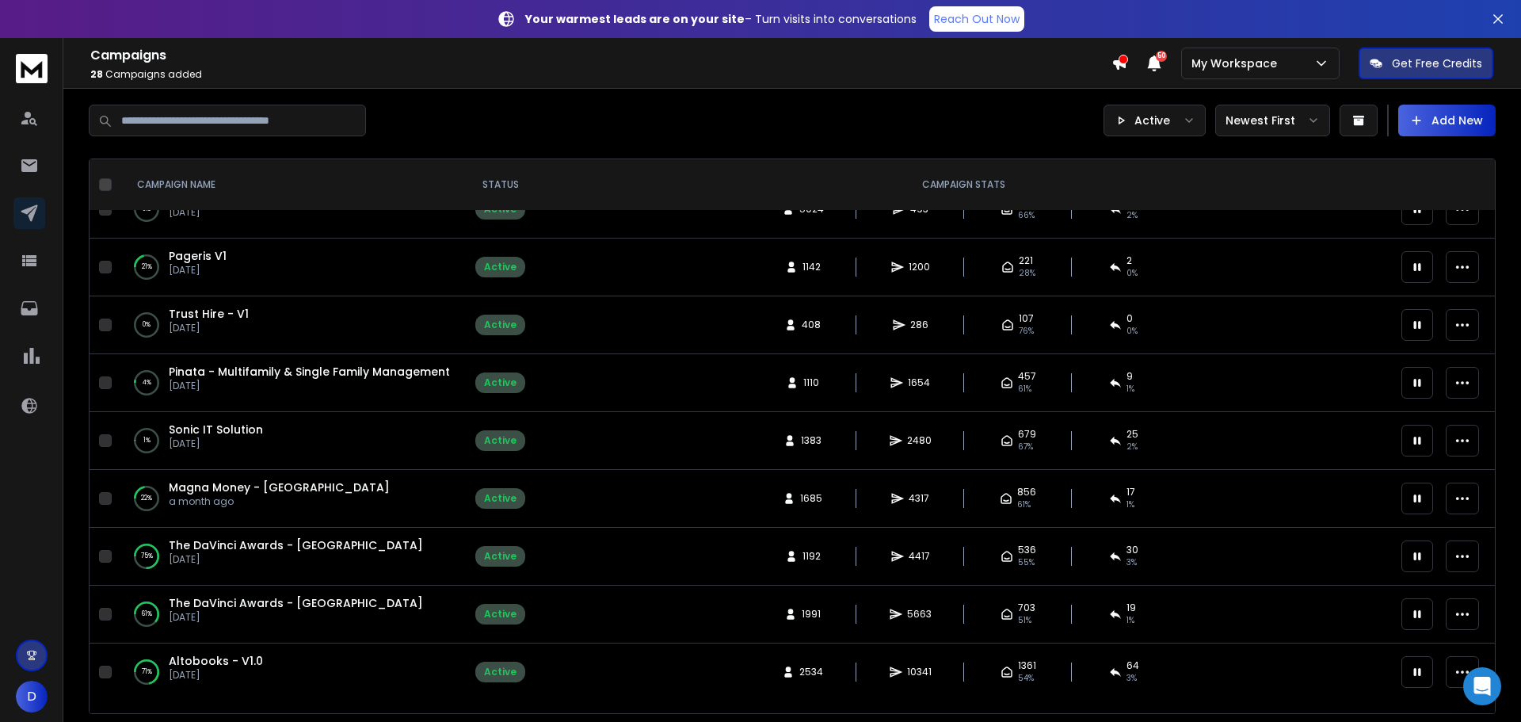
click at [239, 681] on div "Altobooks - V1.0 [DATE]" at bounding box center [216, 672] width 94 height 38
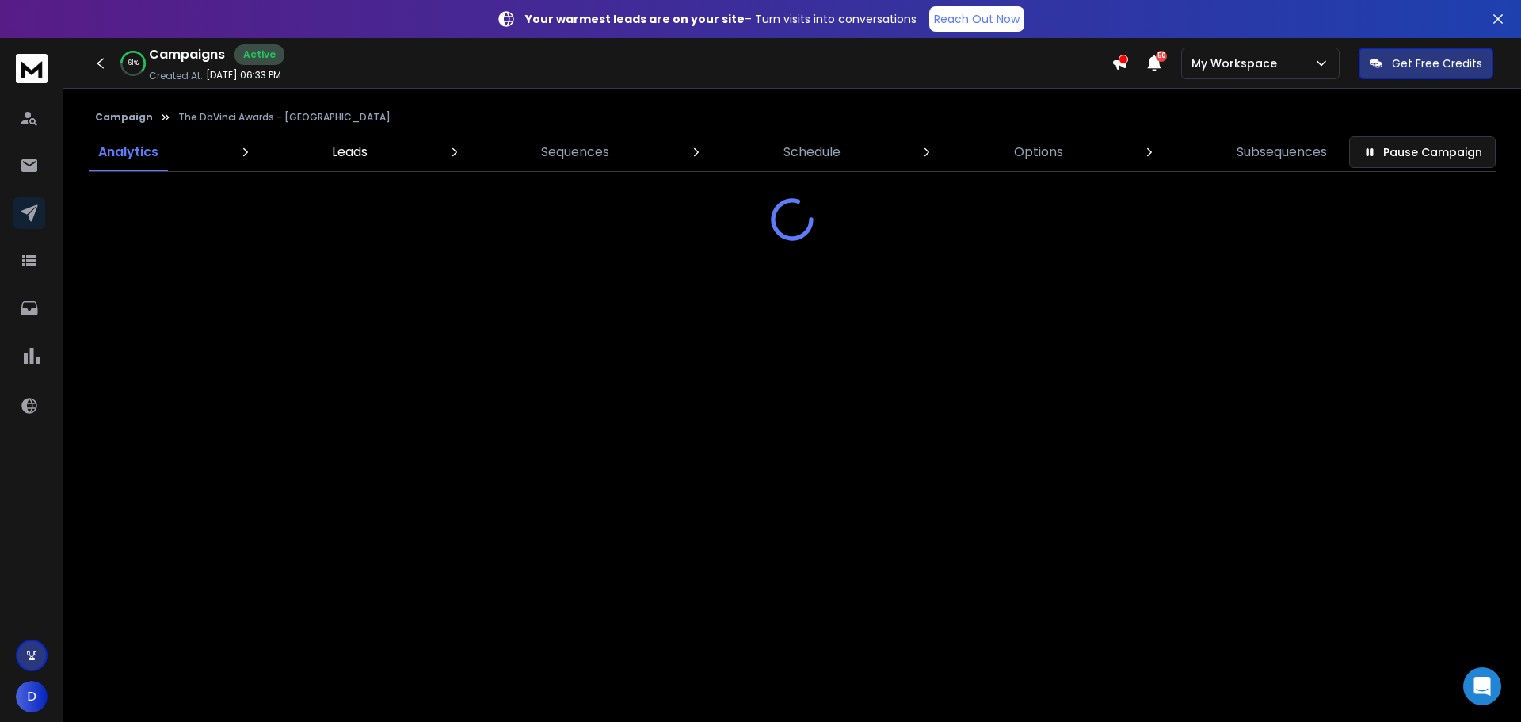
click at [354, 152] on p "Leads" at bounding box center [350, 152] width 36 height 19
